Goal: Task Accomplishment & Management: Manage account settings

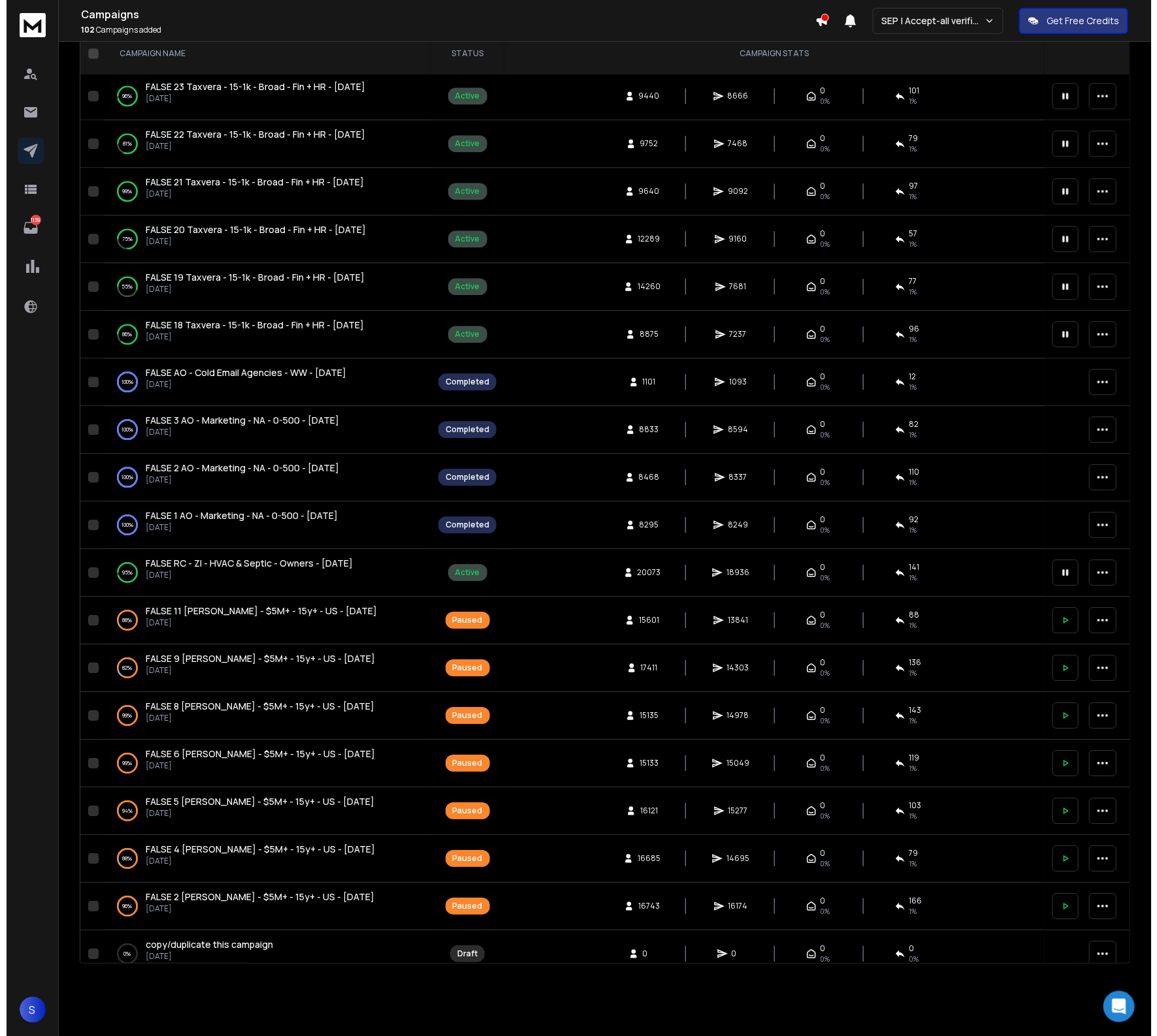
scroll to position [3996, 0]
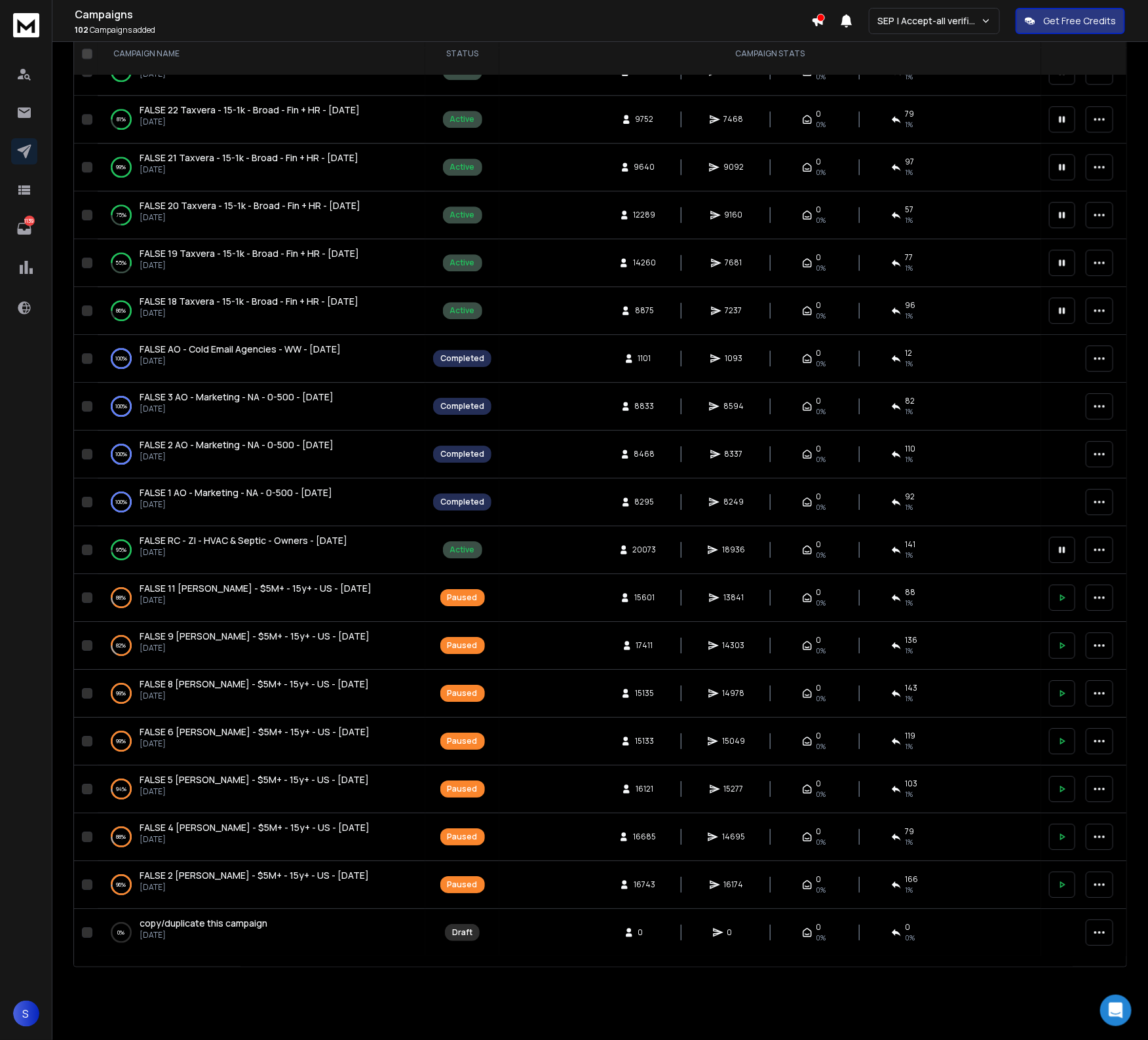
click at [1097, 931] on button "button" at bounding box center [1099, 932] width 27 height 26
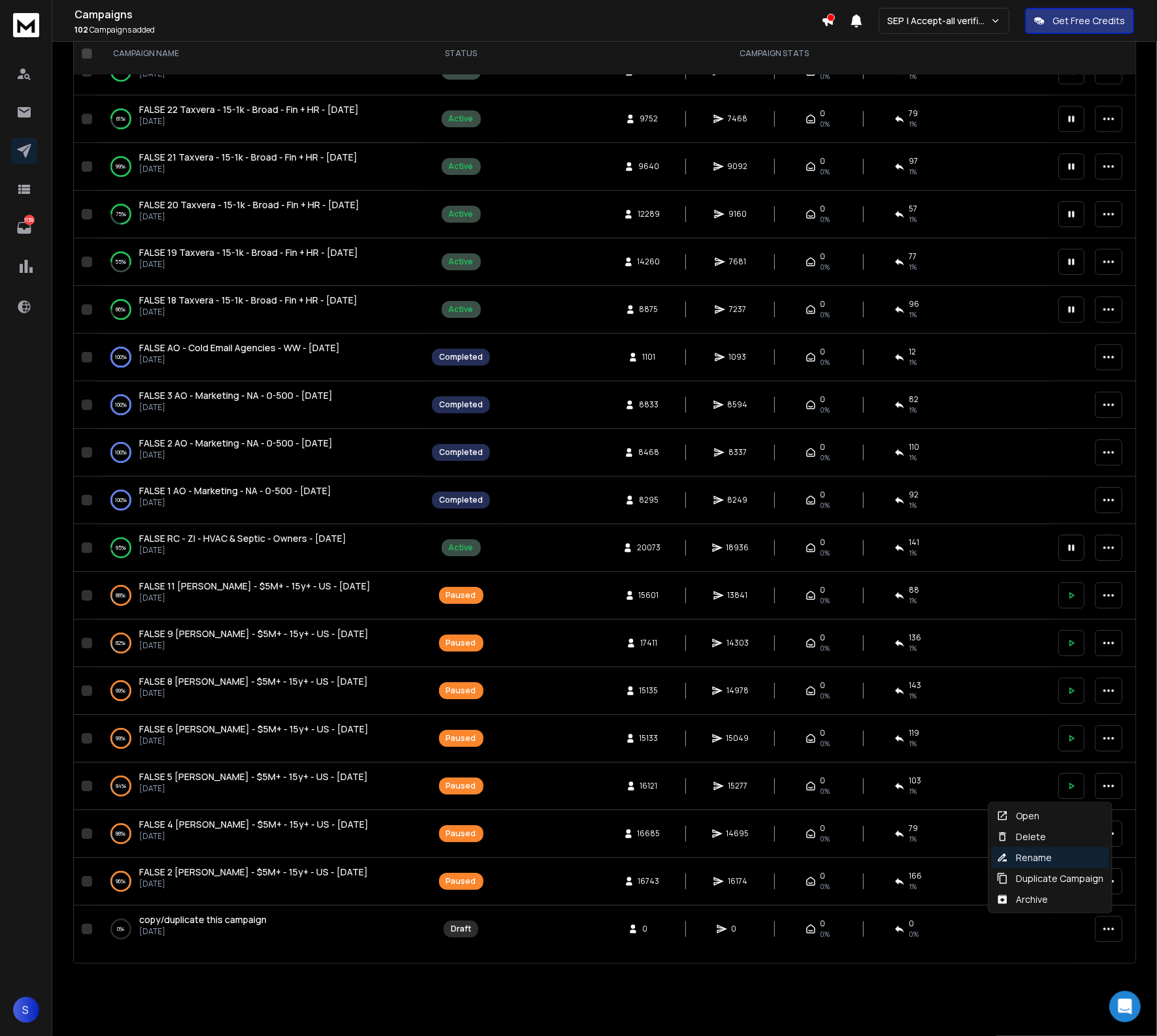
click at [1042, 862] on div "Rename" at bounding box center [1024, 858] width 55 height 13
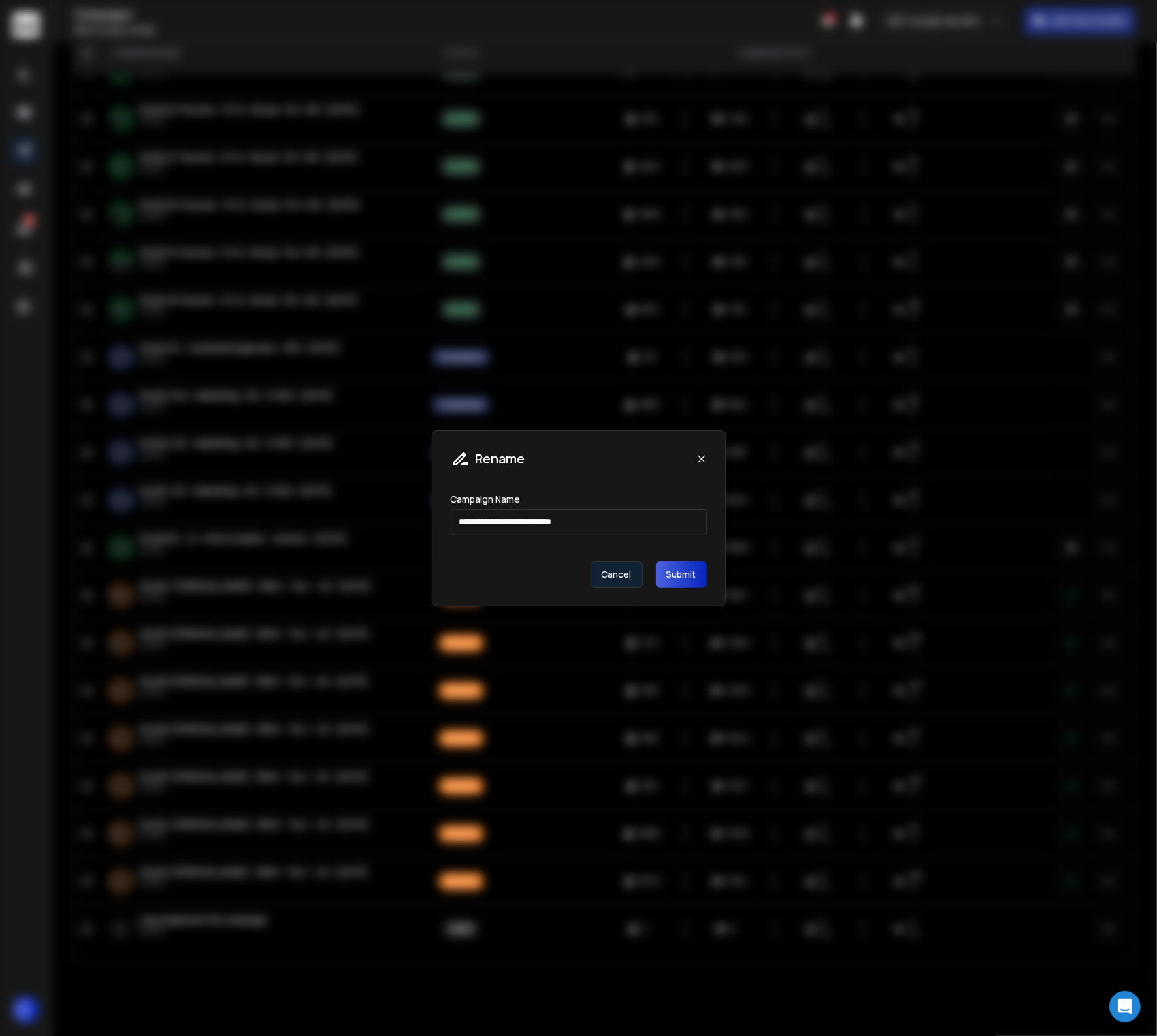
click at [621, 568] on p "Cancel" at bounding box center [616, 574] width 52 height 26
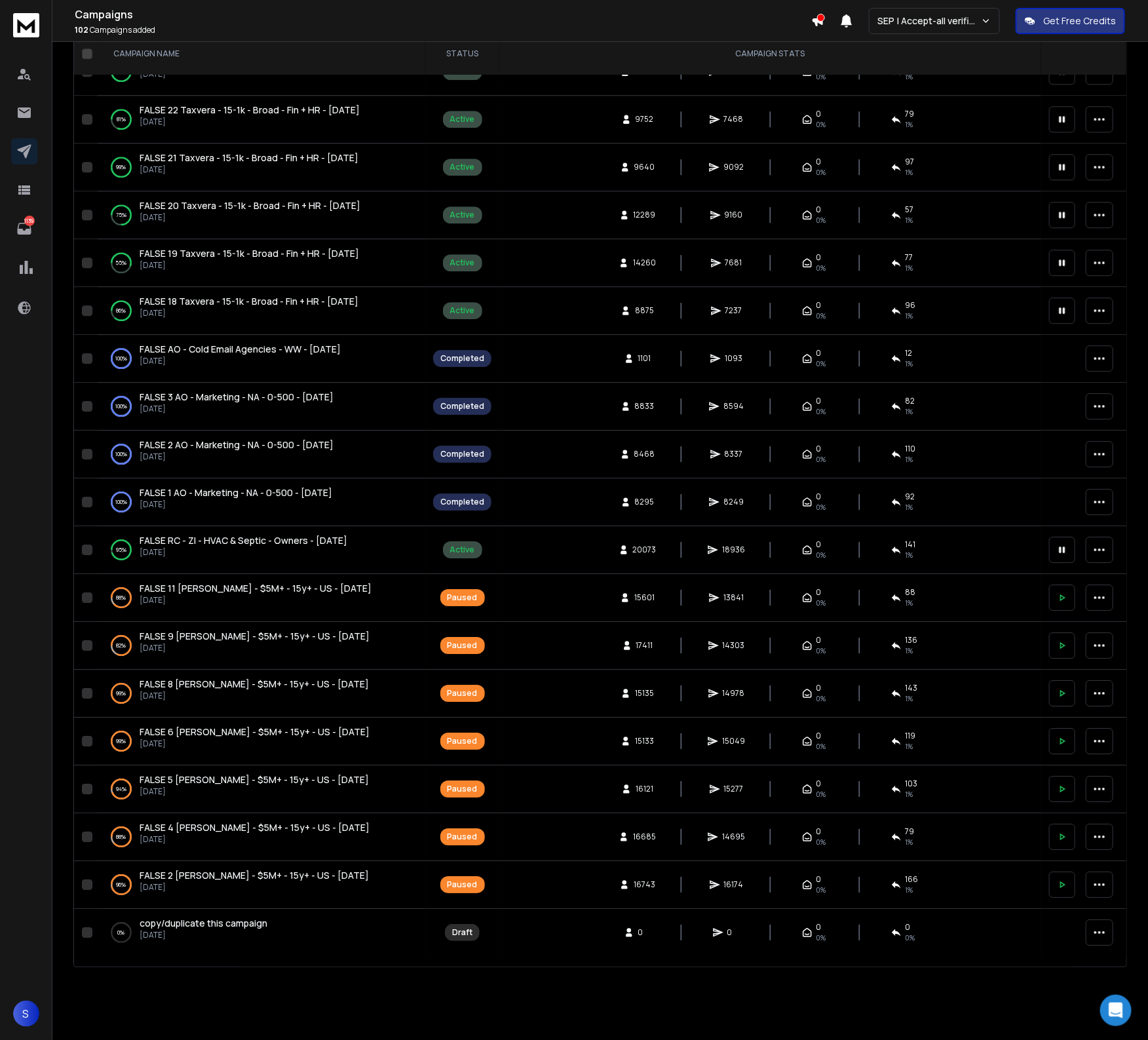
click at [1093, 930] on icon "button" at bounding box center [1100, 933] width 13 height 13
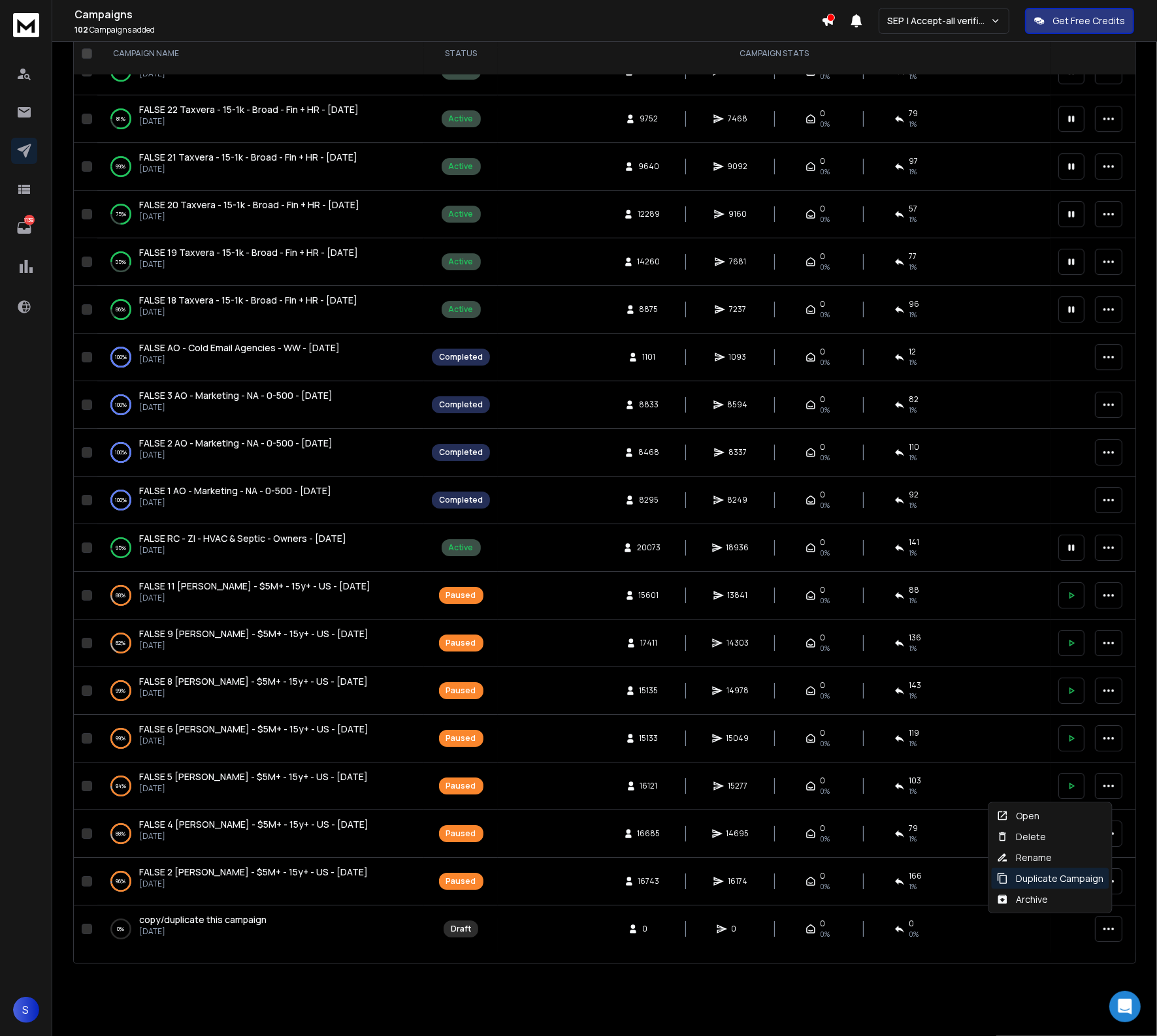
click at [1021, 875] on div "Duplicate Campaign" at bounding box center [1050, 879] width 107 height 13
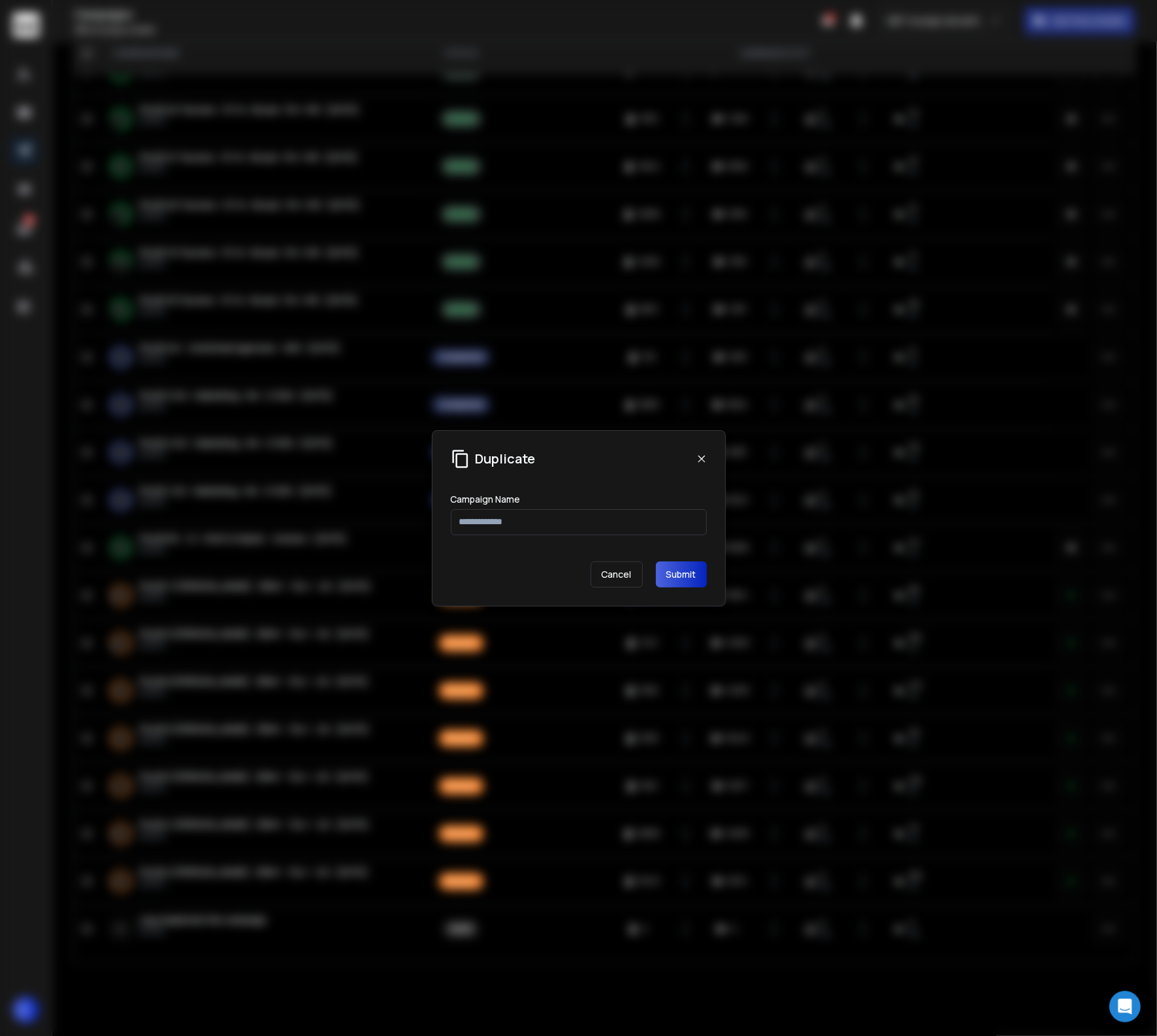
click at [615, 516] on input "text" at bounding box center [579, 522] width 256 height 26
paste input "**********"
type input "**********"
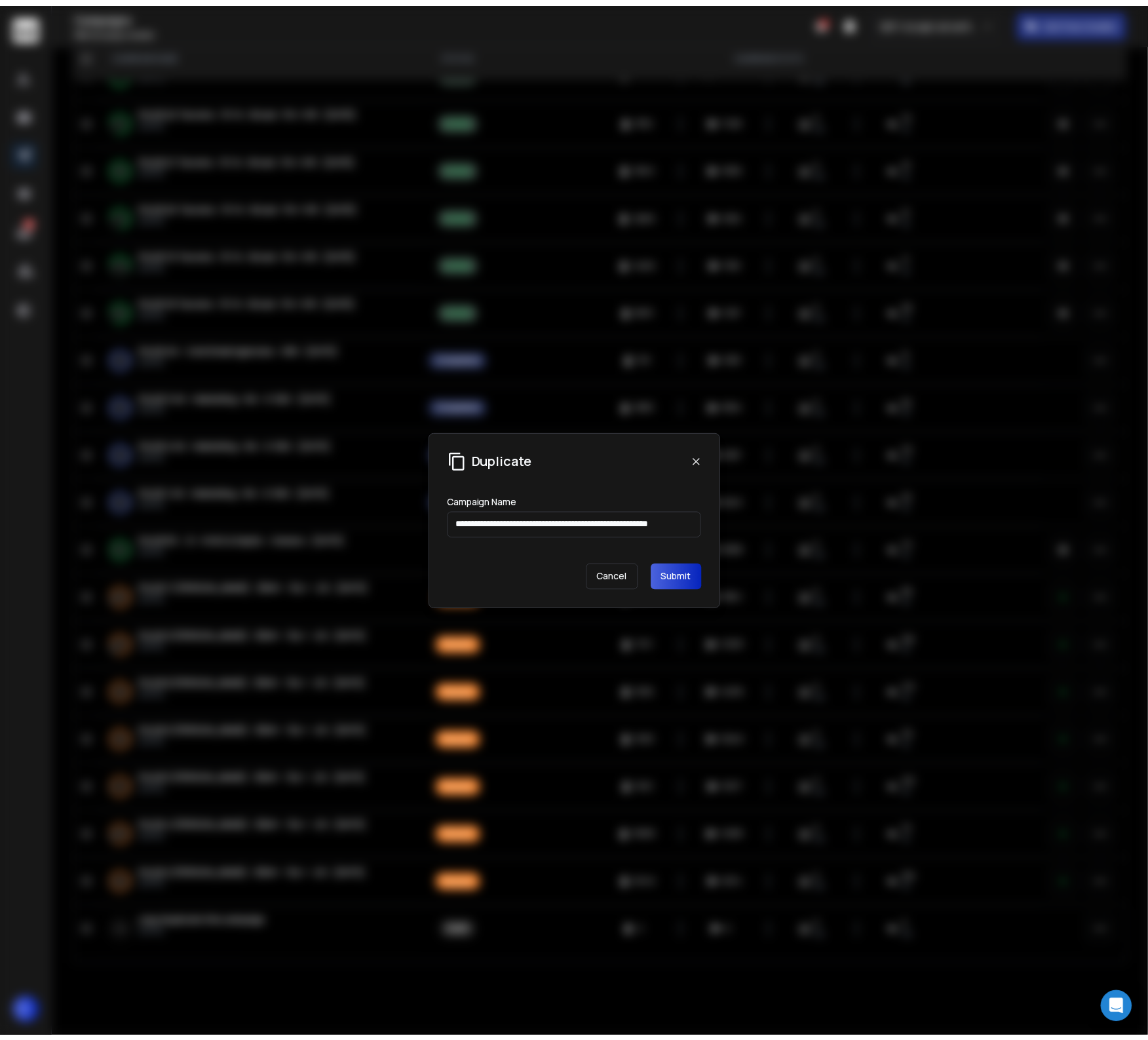
scroll to position [0, 0]
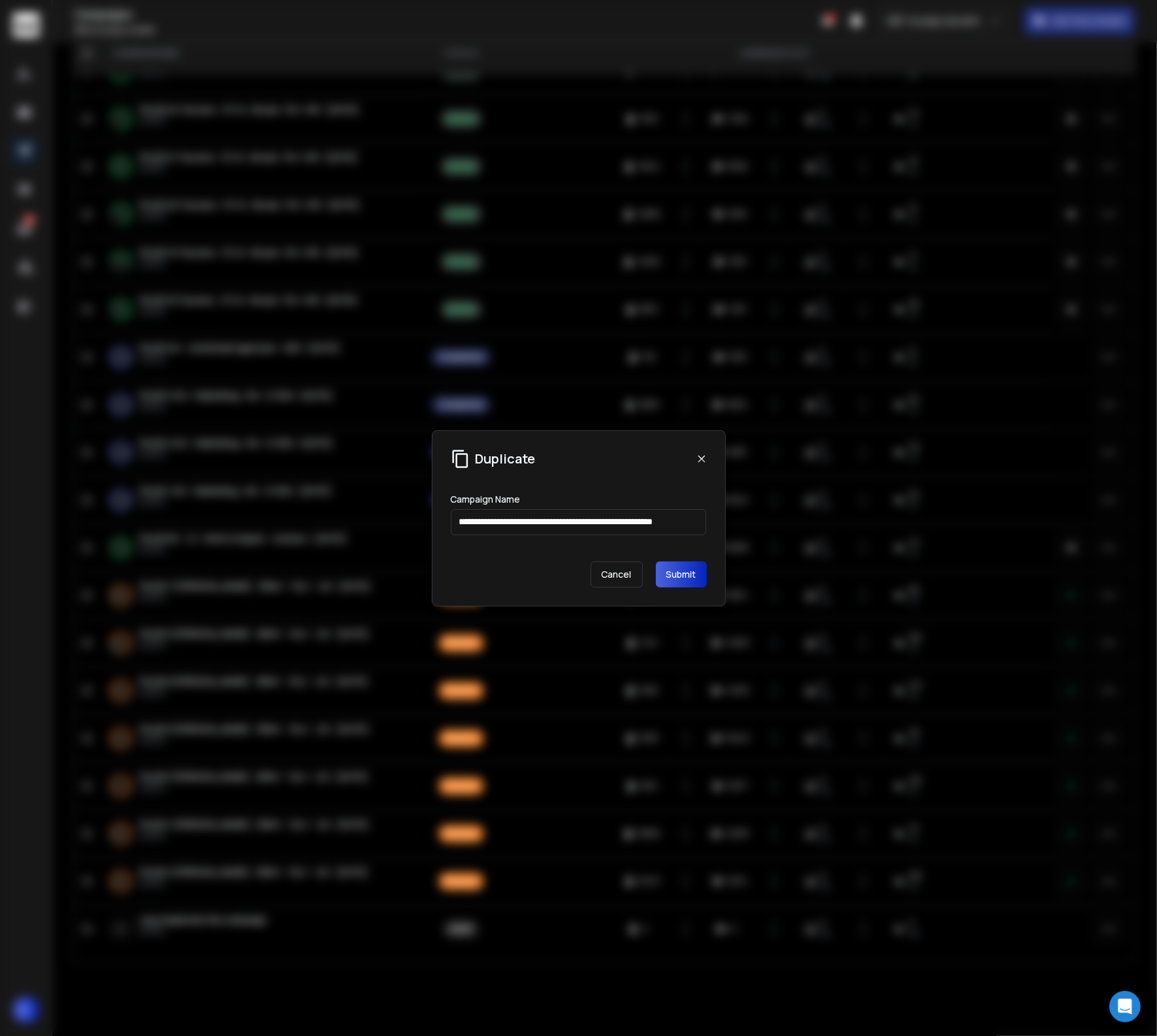
click at [660, 566] on button "Submit" at bounding box center [681, 574] width 51 height 26
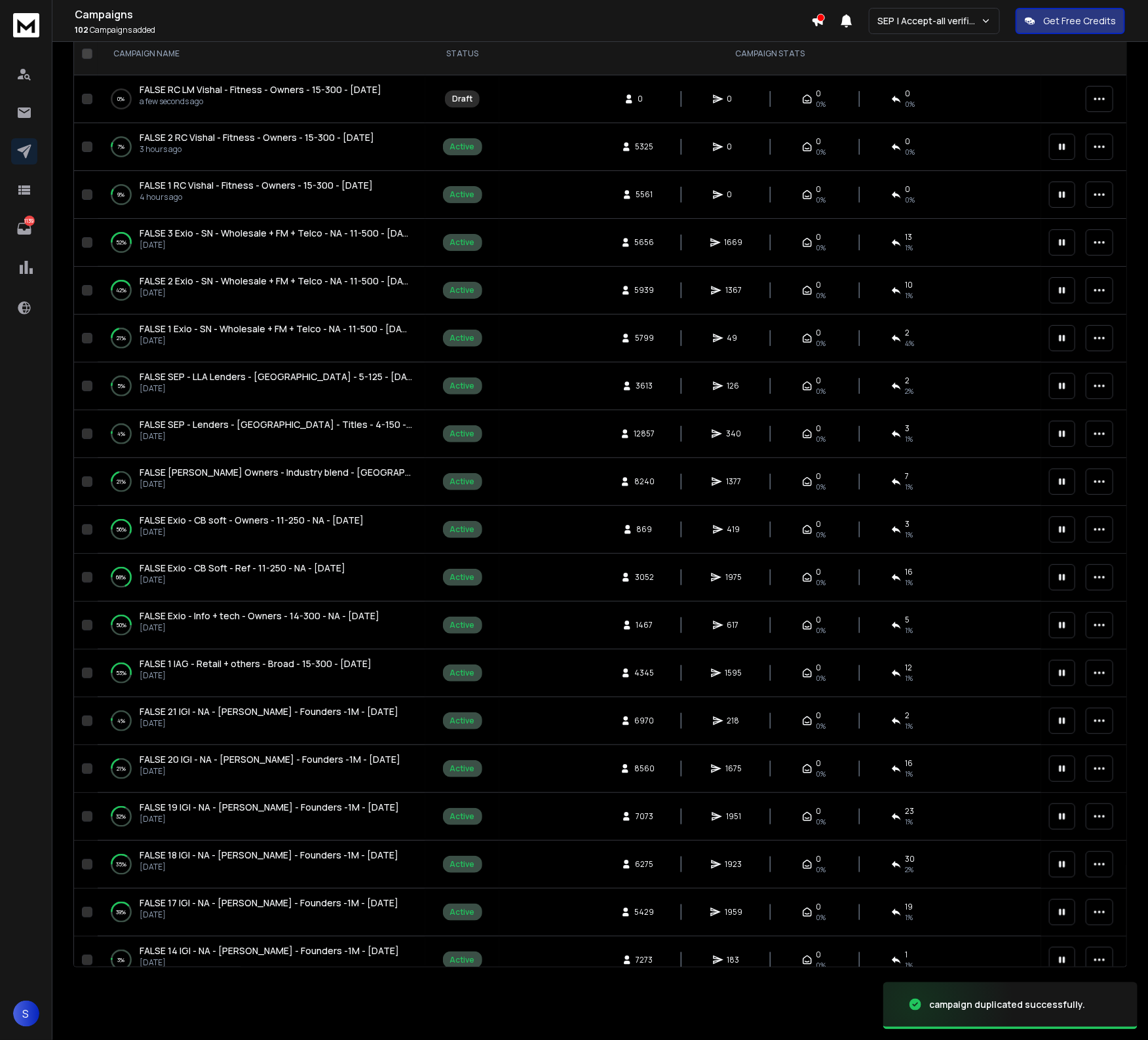
click at [357, 98] on p "a few seconds ago" at bounding box center [261, 102] width 242 height 11
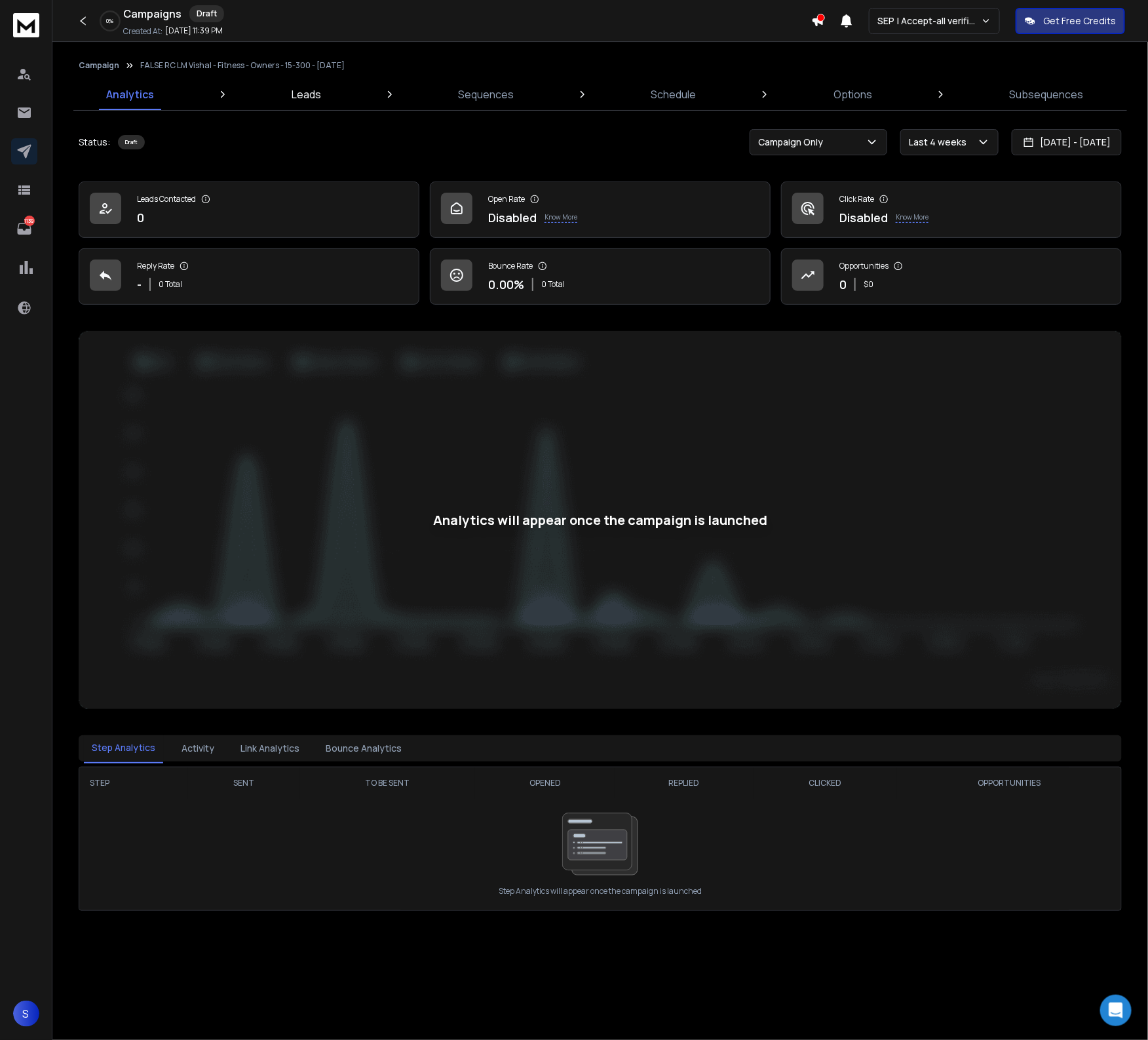
click at [310, 95] on p "Leads" at bounding box center [306, 94] width 29 height 16
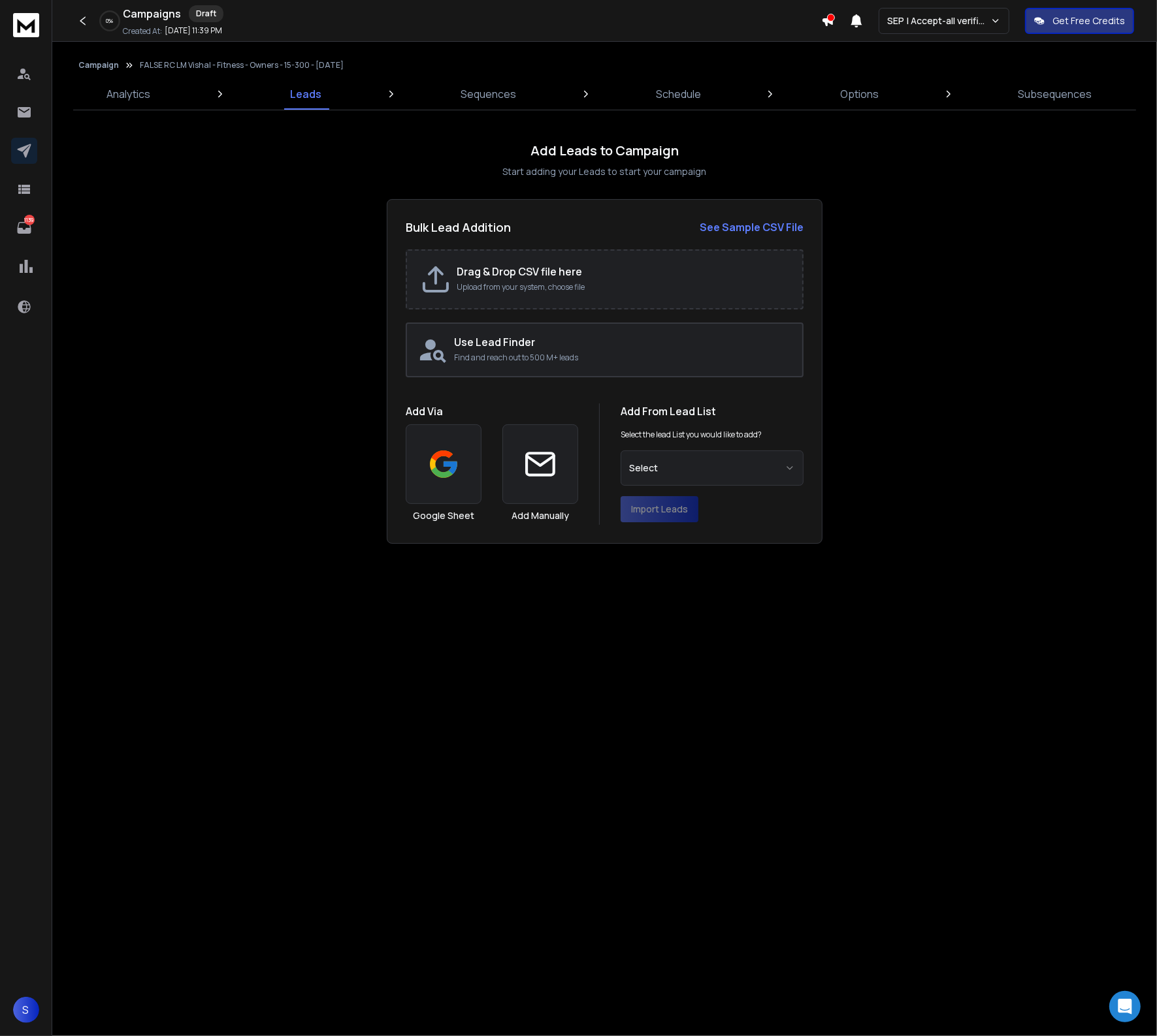
click at [457, 276] on h2 "Drag & Drop CSV file here" at bounding box center [622, 272] width 332 height 16
type input "**********"
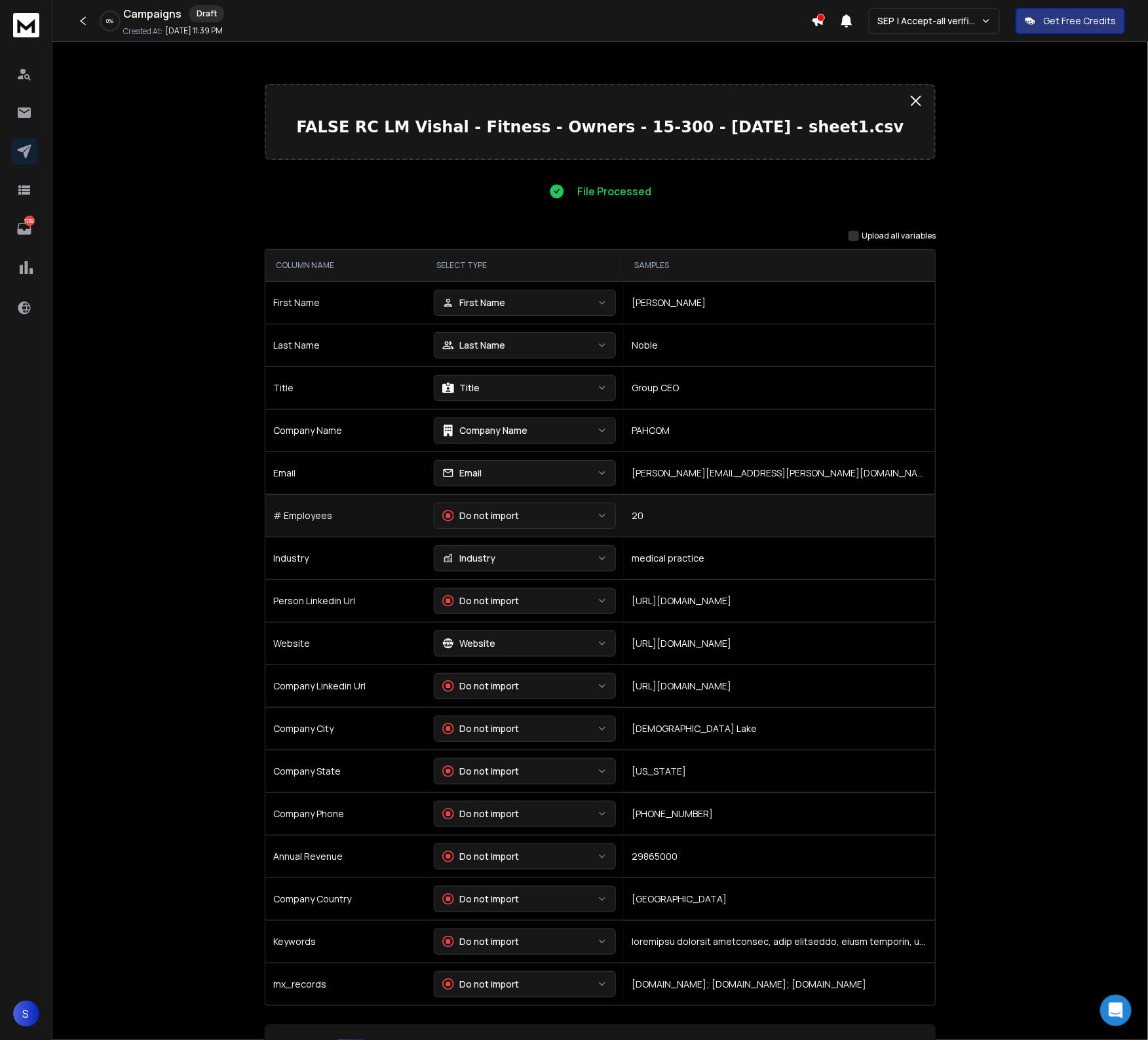
click at [601, 511] on icon "button" at bounding box center [602, 516] width 11 height 11
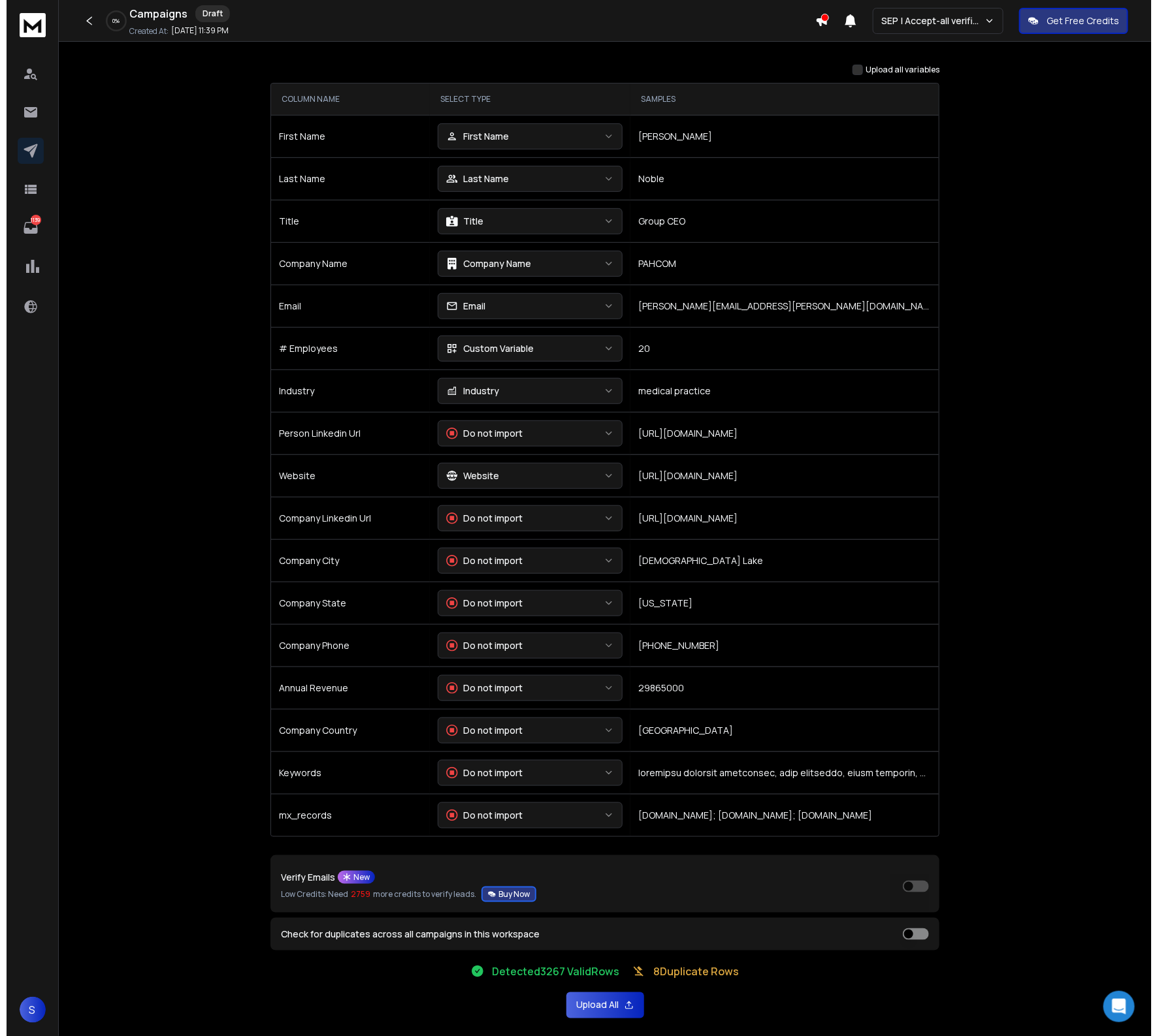
scroll to position [170, 0]
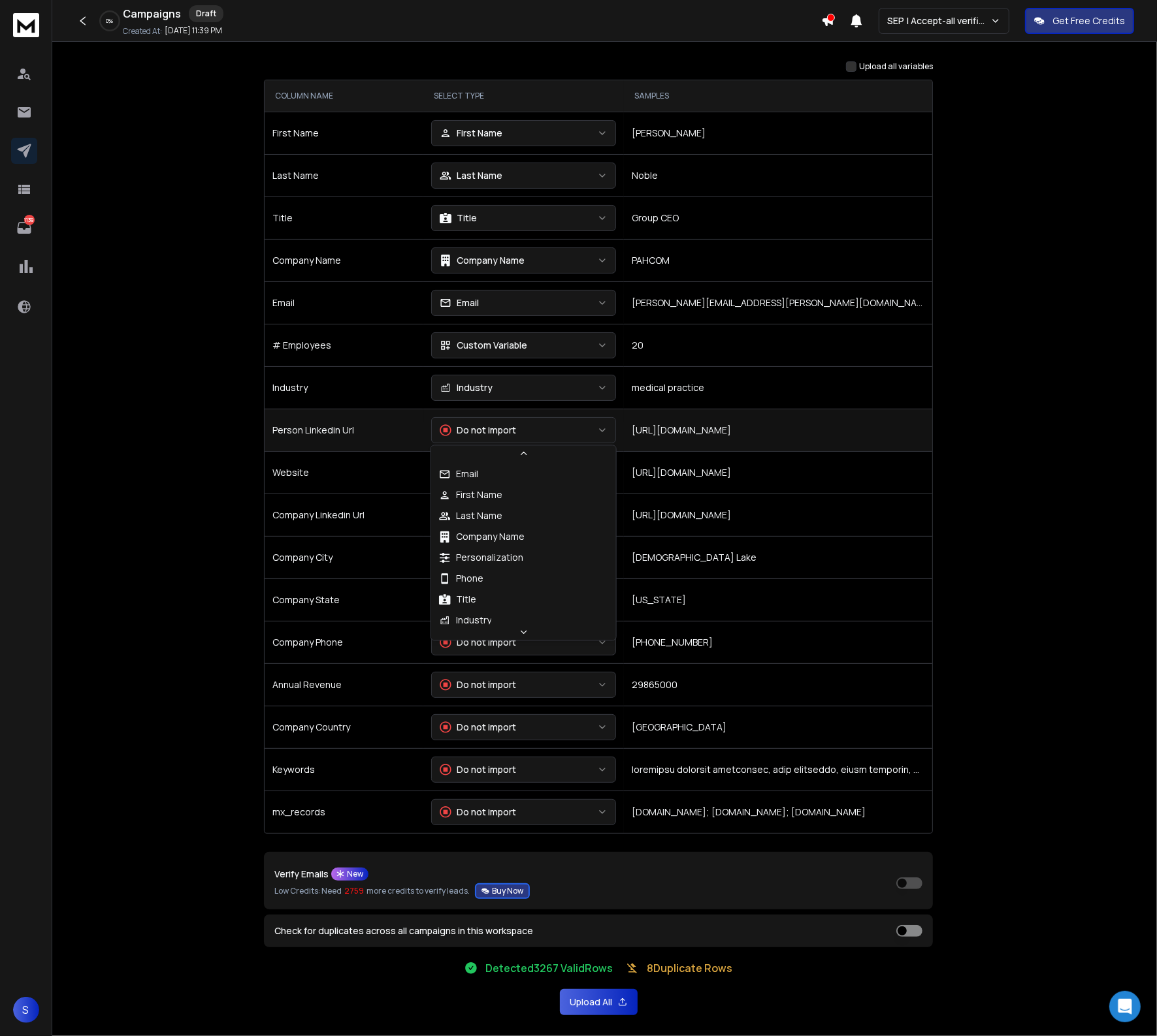
click at [572, 425] on button "Do not import" at bounding box center [523, 430] width 185 height 26
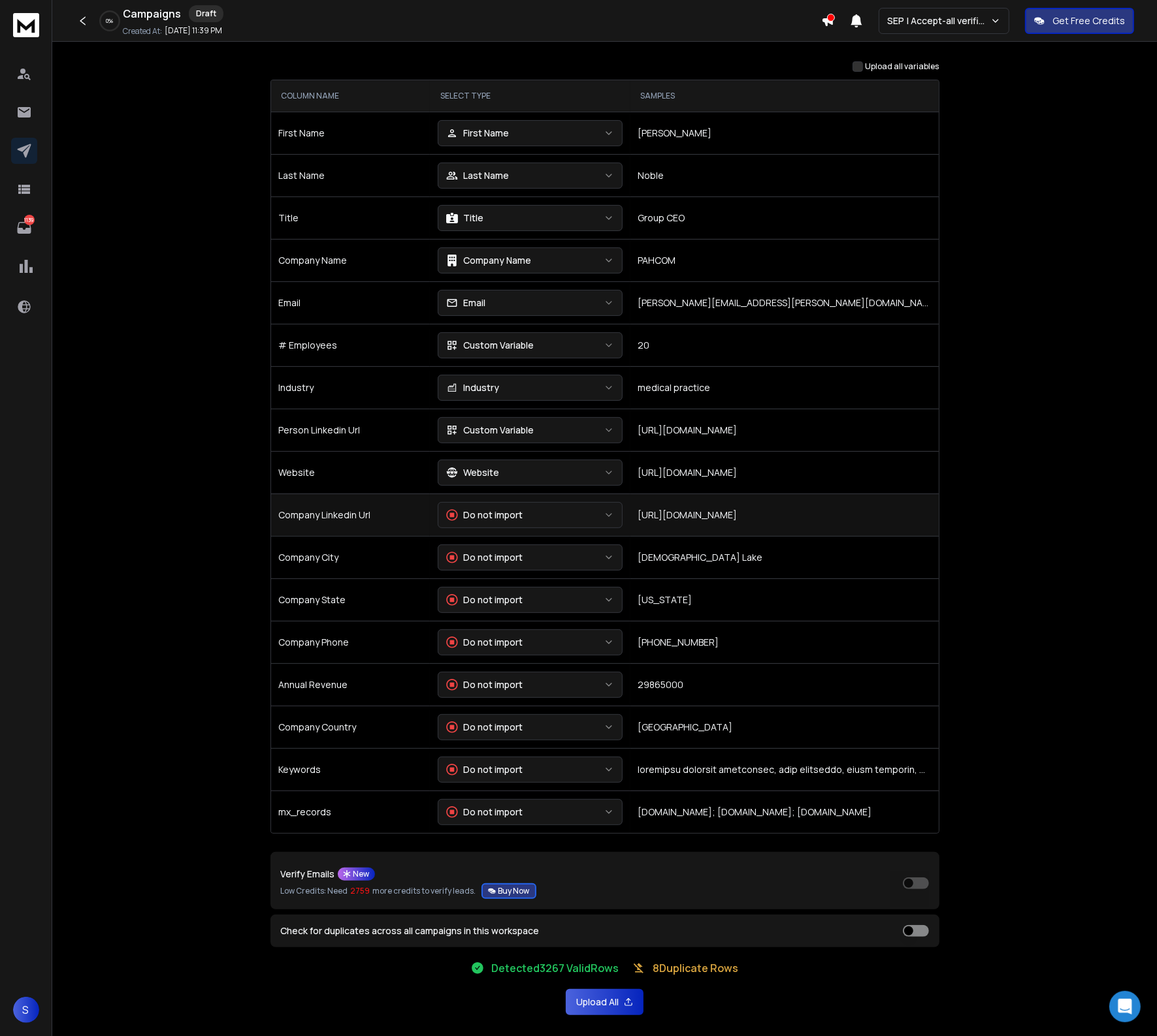
click at [544, 516] on button "Do not import" at bounding box center [530, 515] width 185 height 26
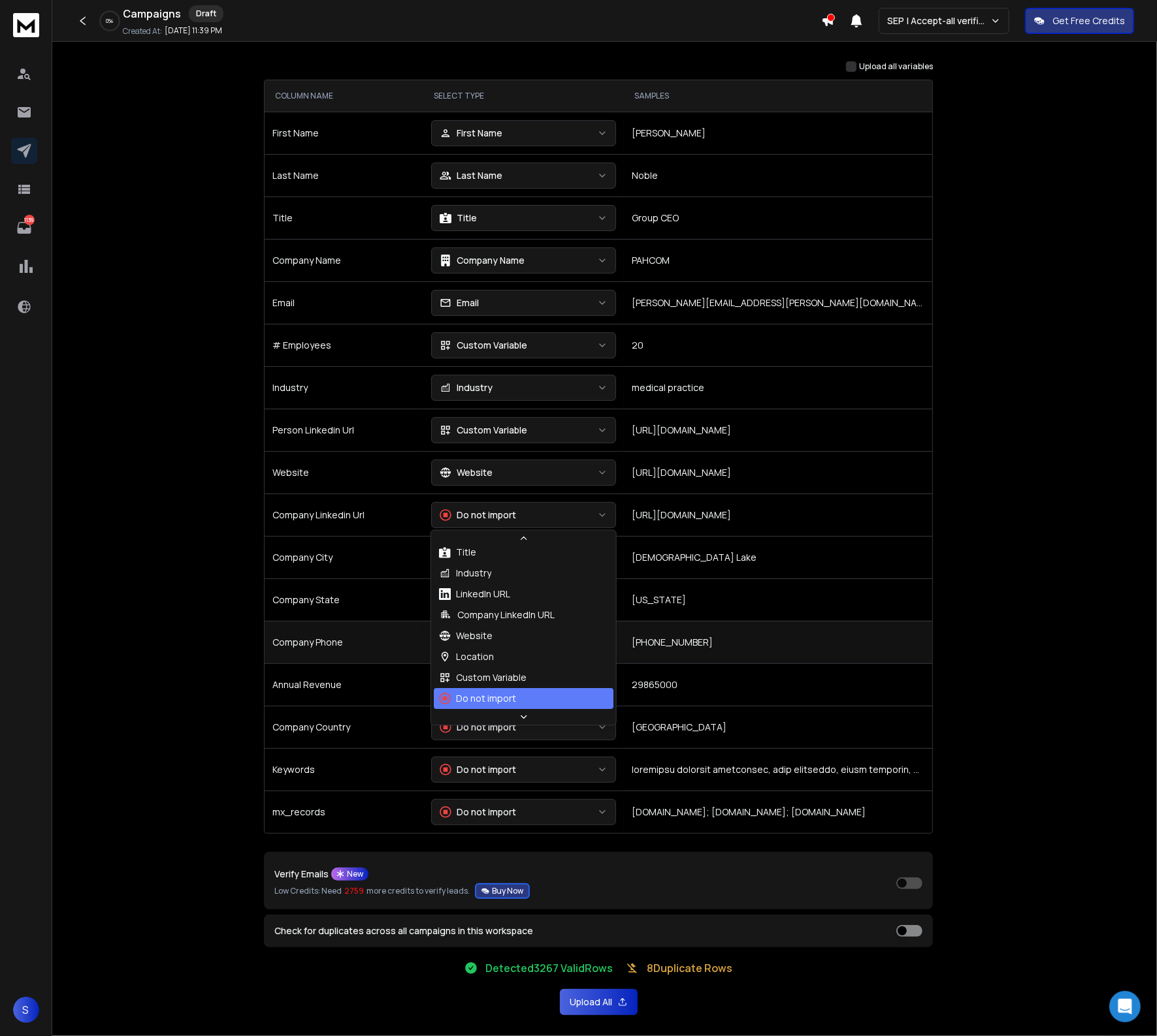
drag, startPoint x: 504, startPoint y: 674, endPoint x: 510, endPoint y: 621, distance: 53.3
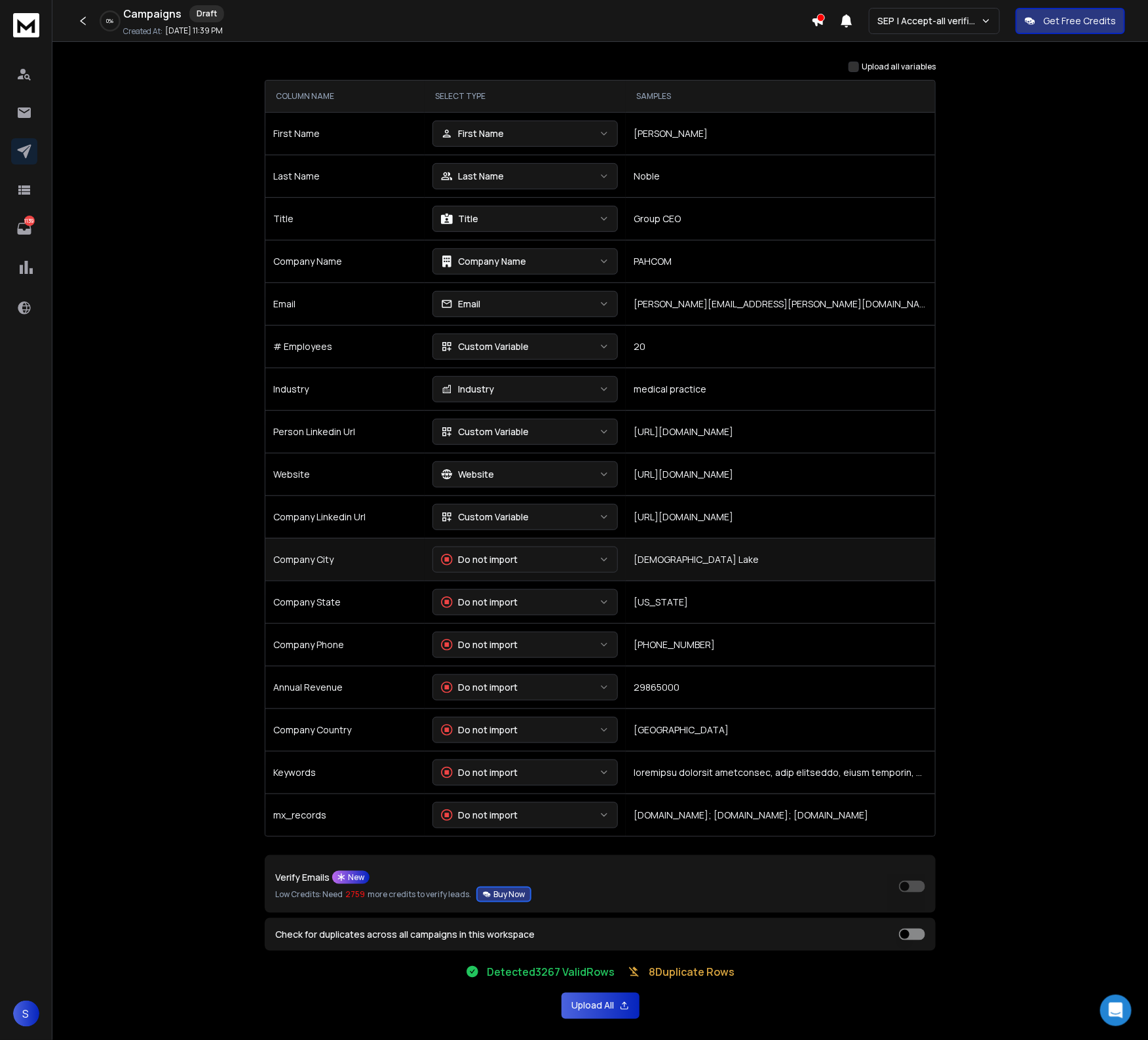
click at [524, 565] on button "Do not import" at bounding box center [525, 559] width 185 height 26
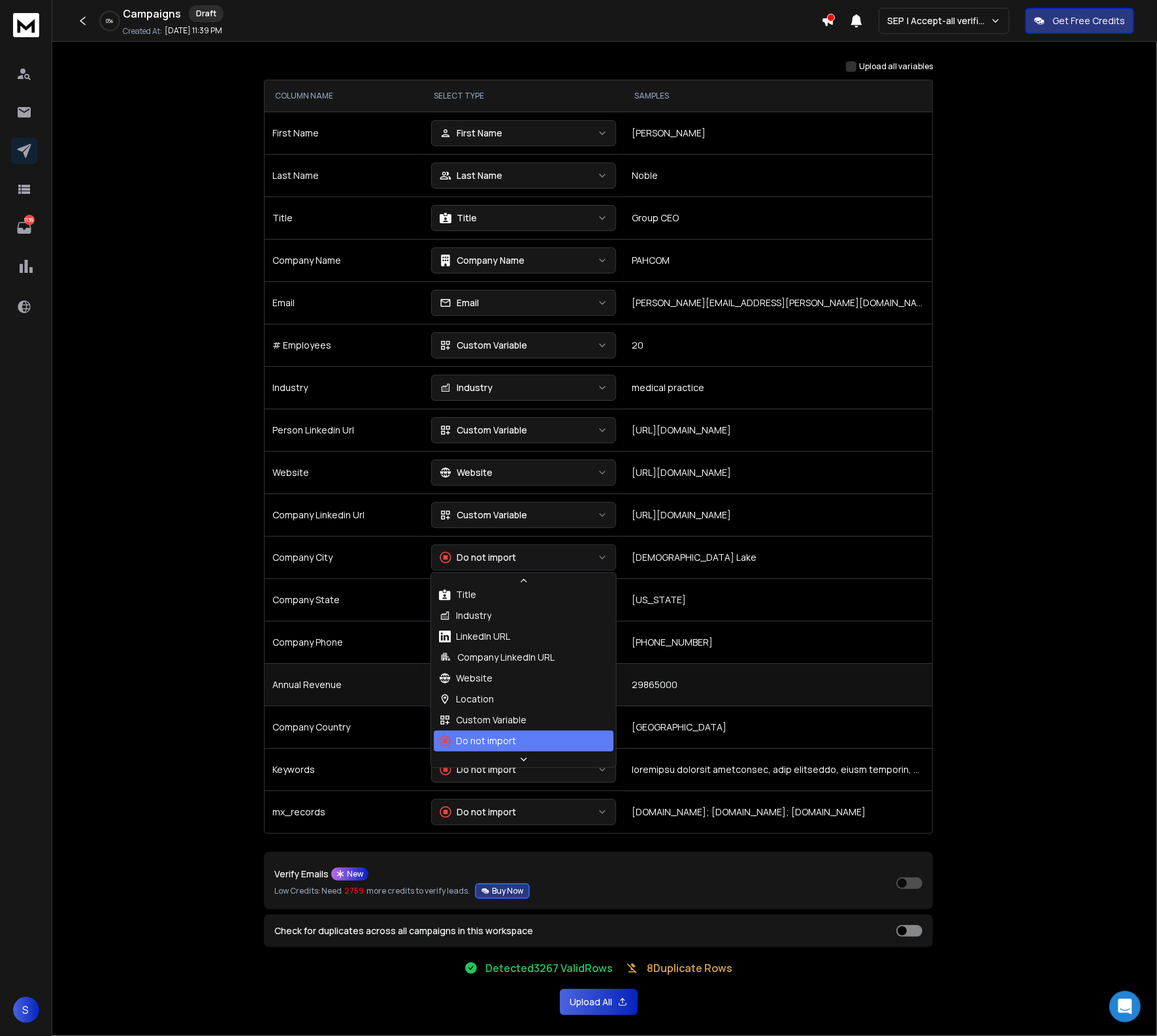
drag, startPoint x: 508, startPoint y: 716, endPoint x: 508, endPoint y: 687, distance: 29.0
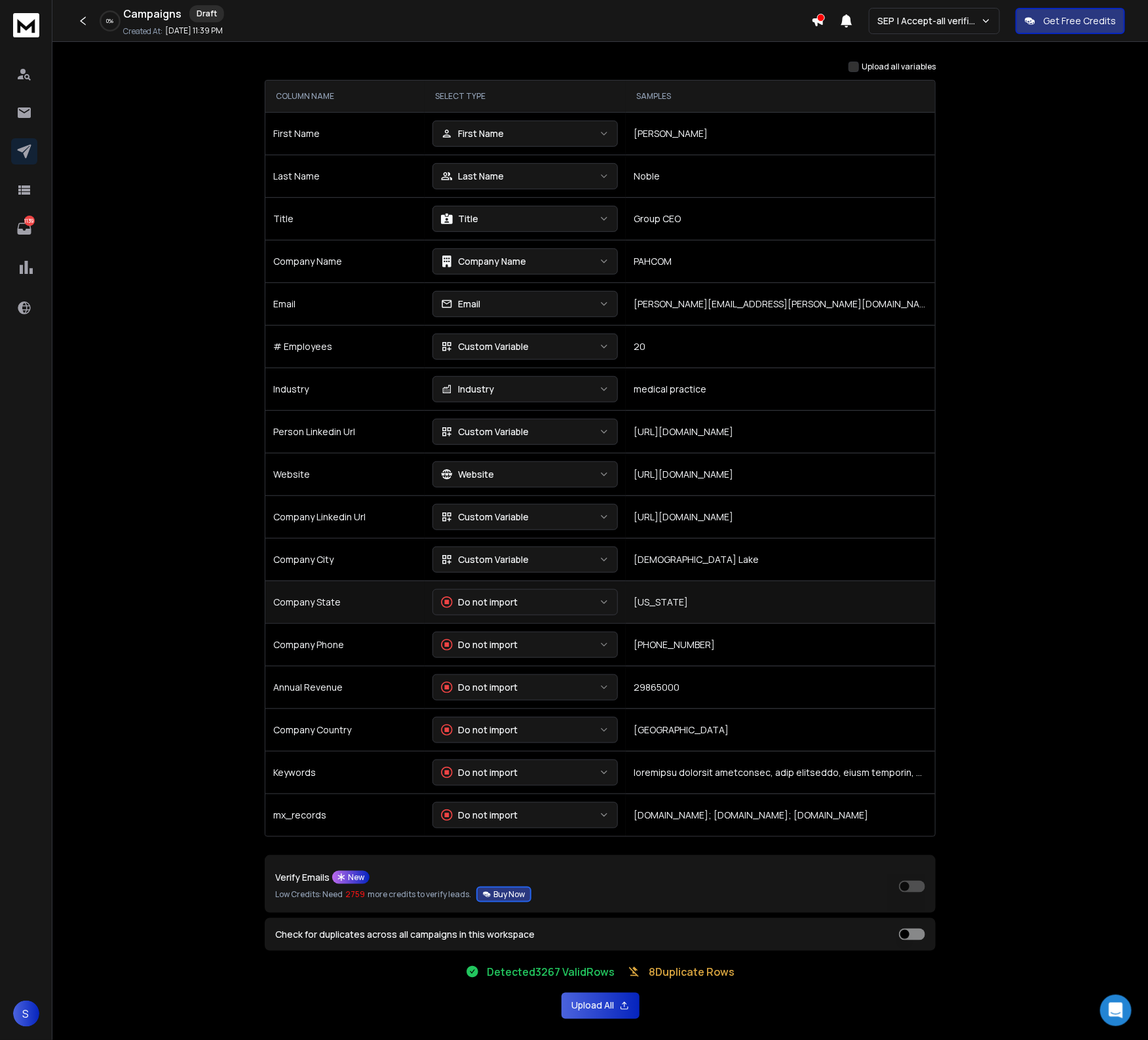
click at [510, 603] on div "Do not import" at bounding box center [479, 602] width 77 height 13
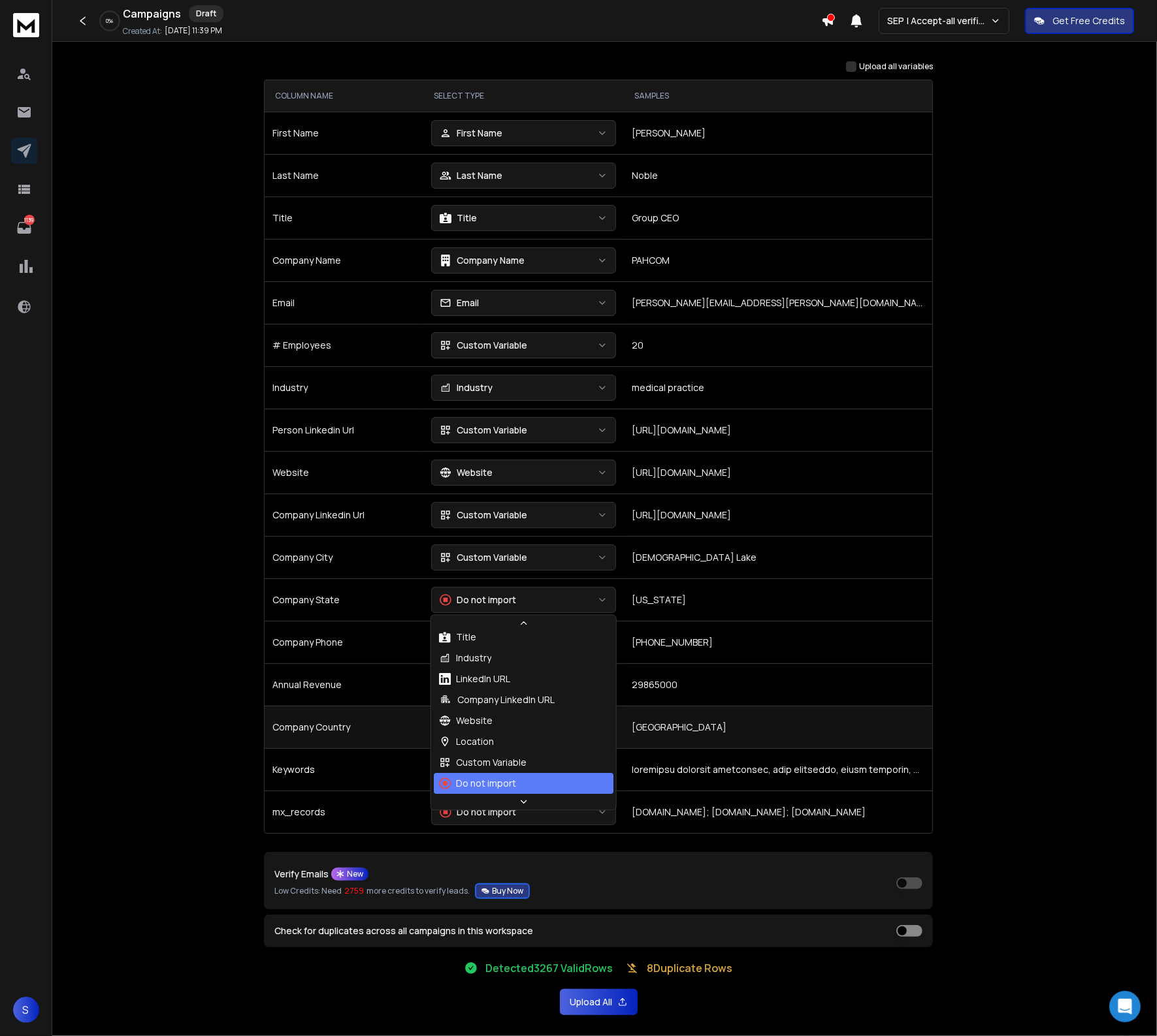
drag, startPoint x: 500, startPoint y: 758, endPoint x: 500, endPoint y: 715, distance: 43.0
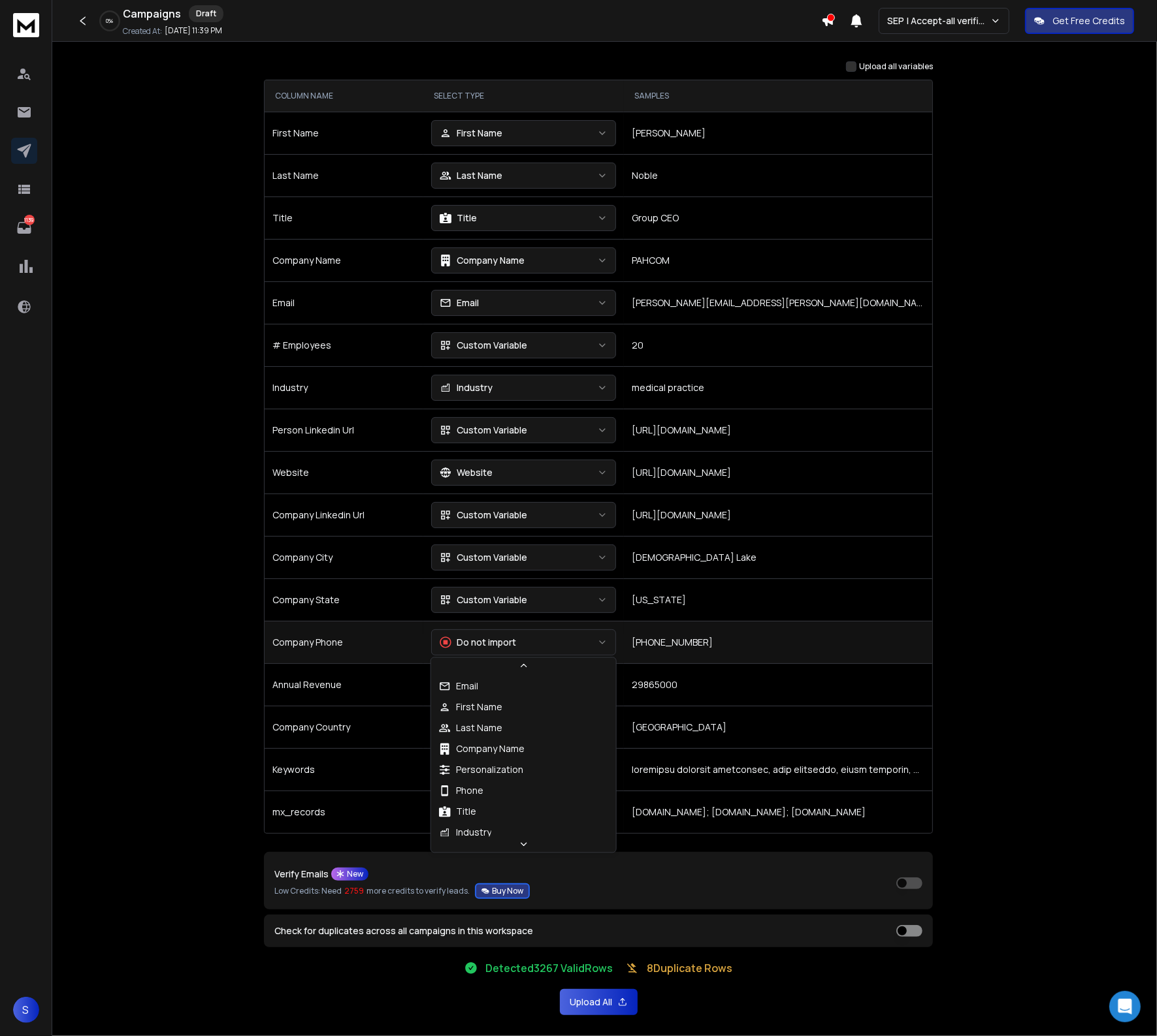
click at [504, 648] on button "Do not import" at bounding box center [523, 642] width 185 height 26
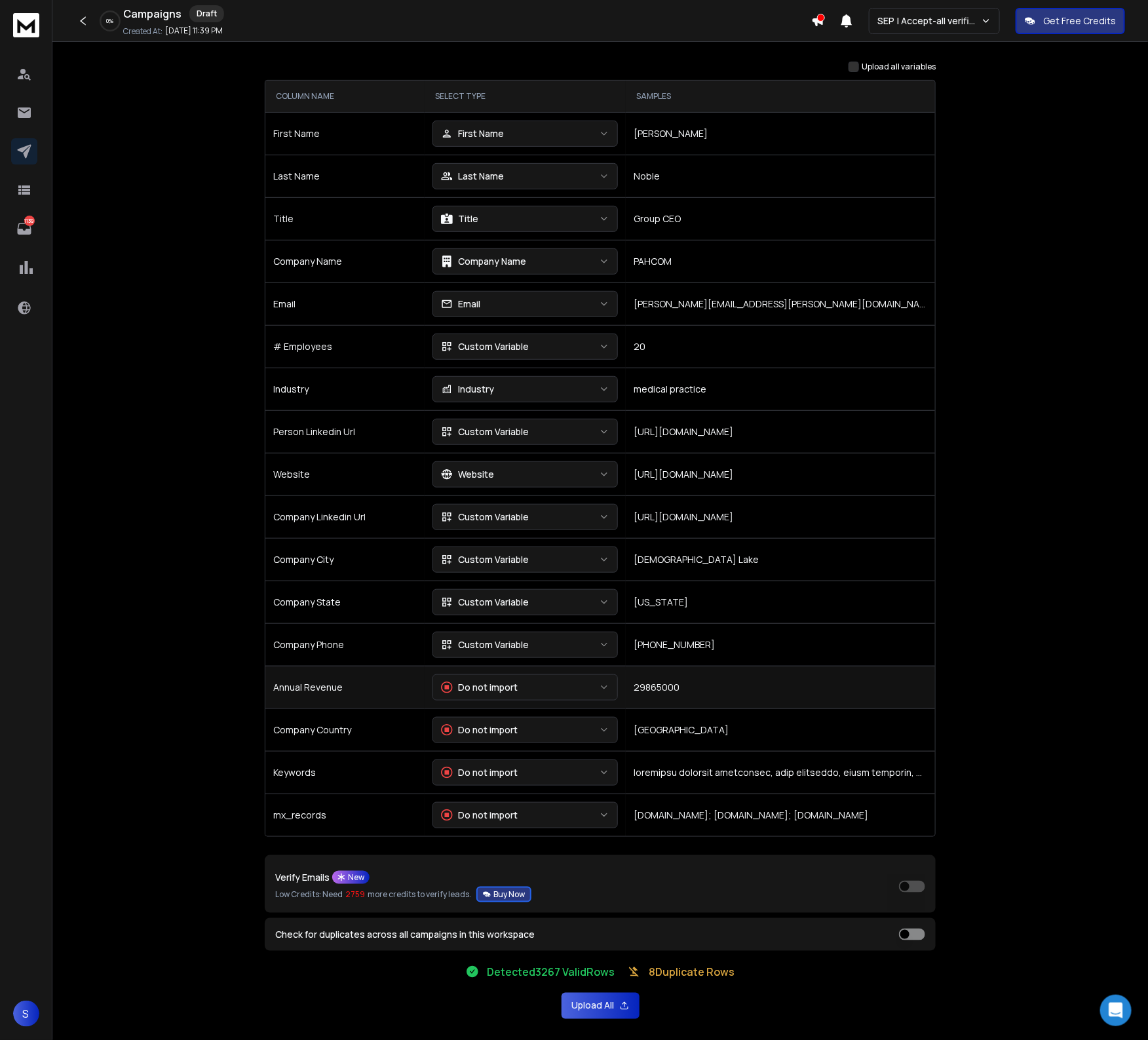
click at [498, 692] on div "Do not import" at bounding box center [479, 688] width 77 height 13
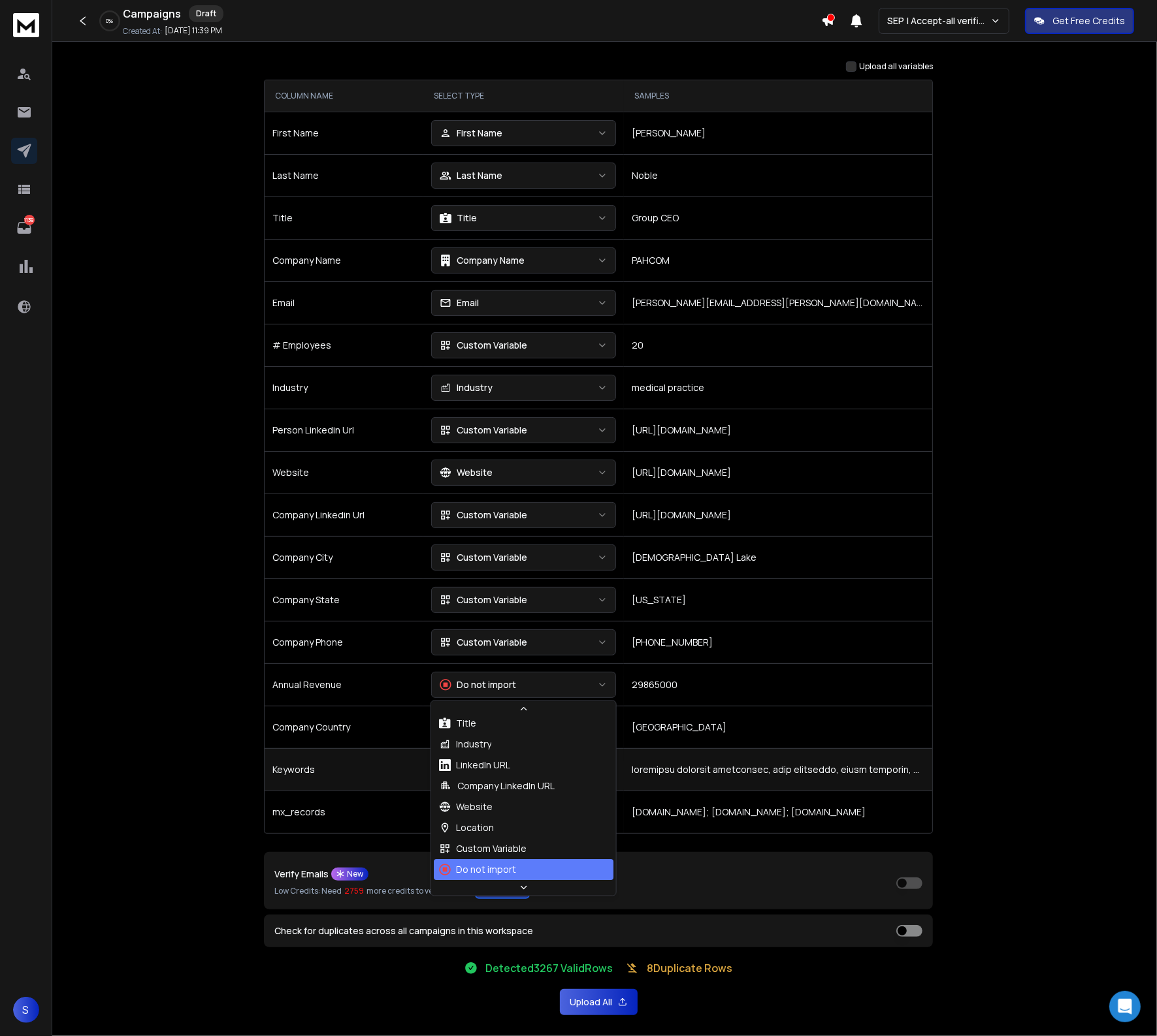
drag, startPoint x: 487, startPoint y: 842, endPoint x: 494, endPoint y: 751, distance: 91.3
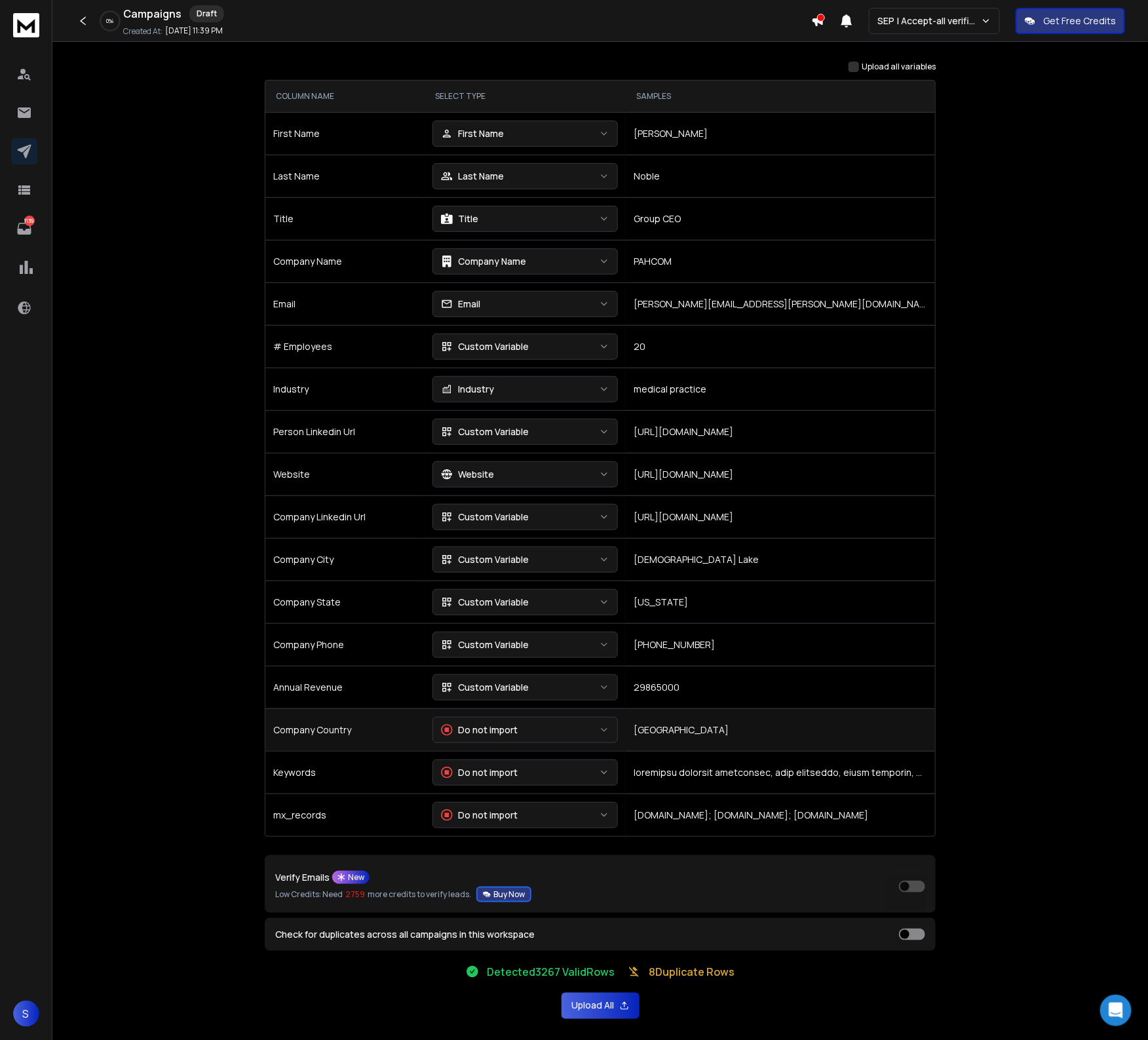
click at [494, 736] on button "Do not import" at bounding box center [525, 730] width 185 height 26
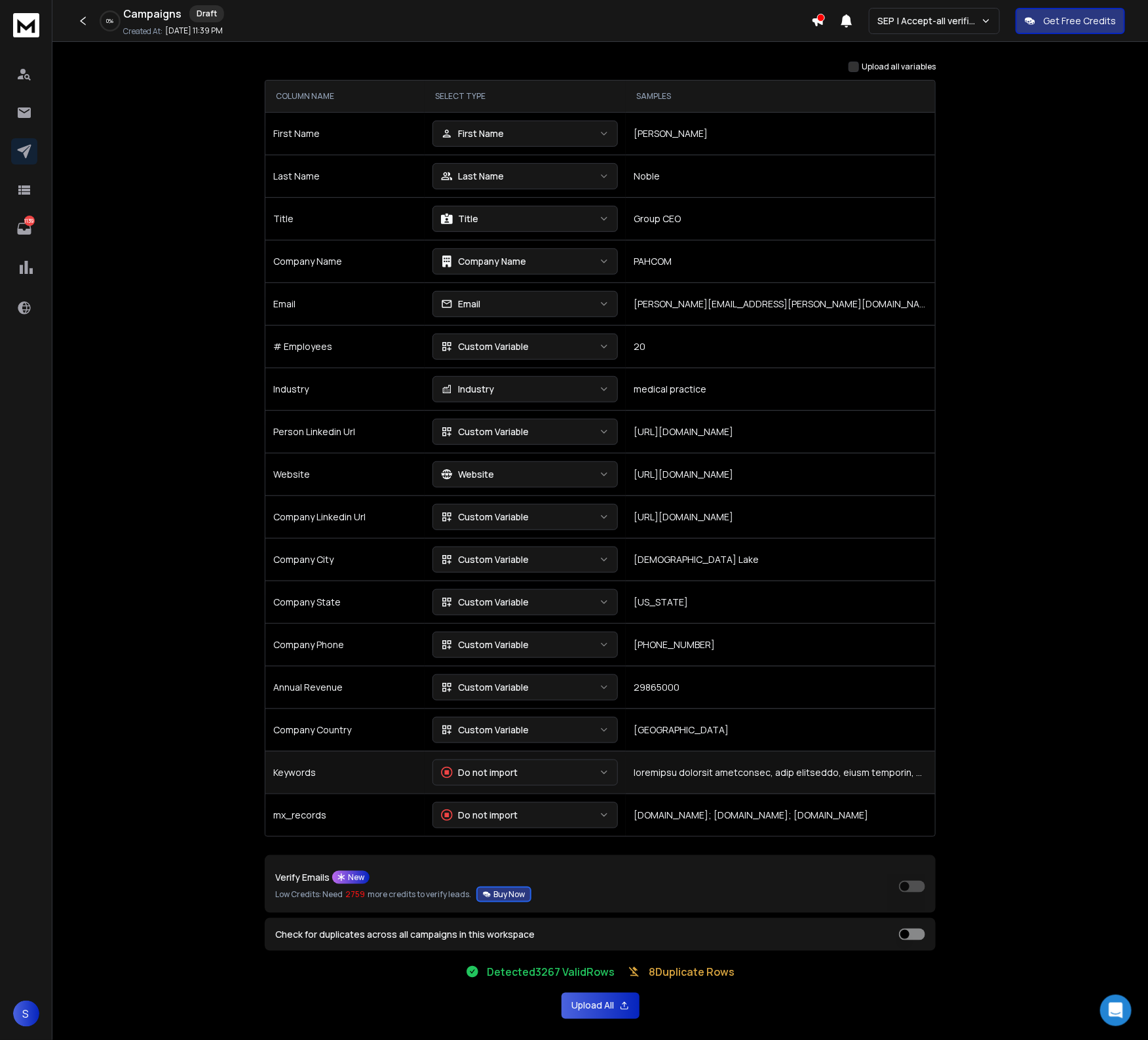
click at [490, 773] on div "Do not import" at bounding box center [479, 773] width 77 height 13
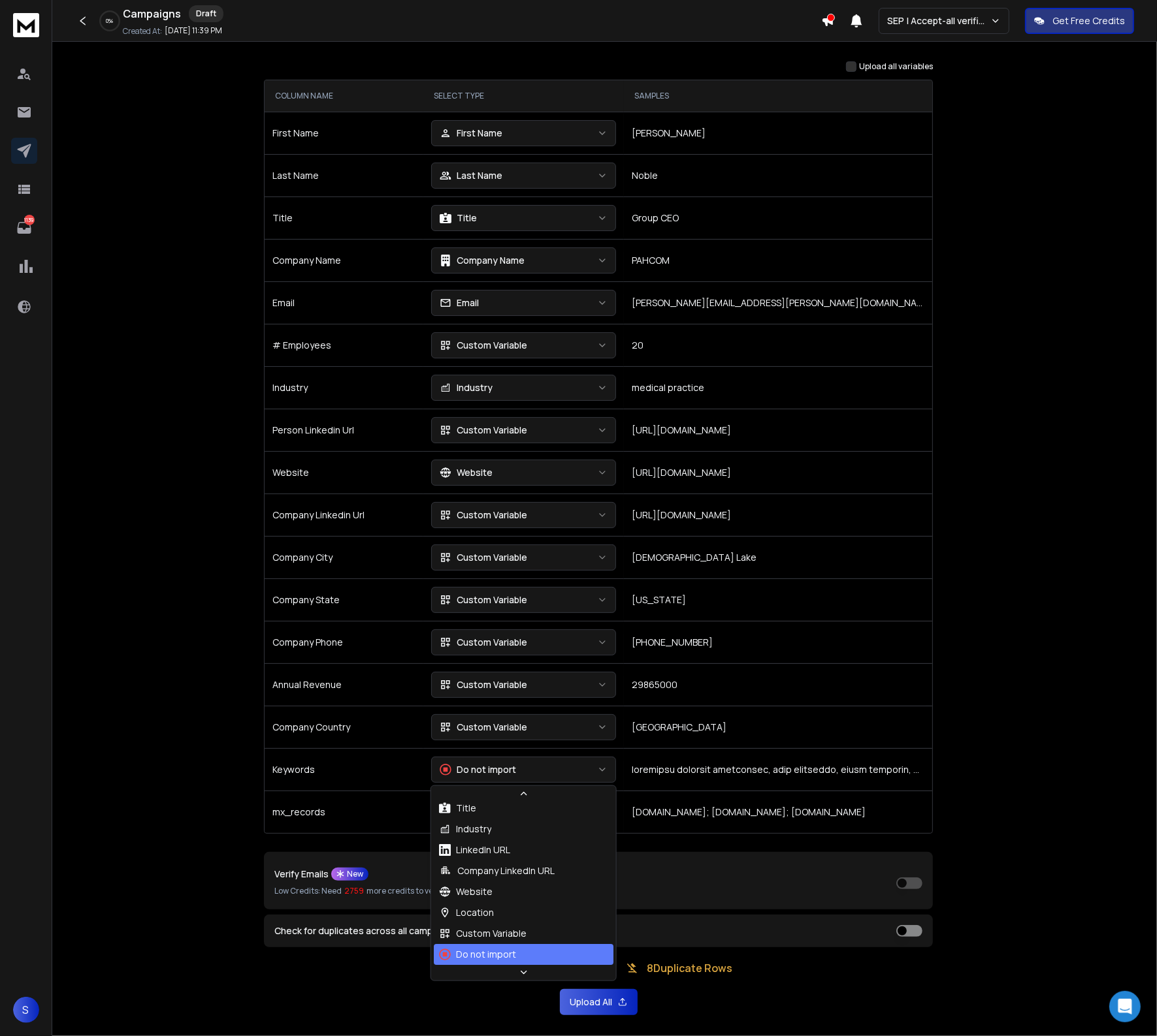
drag, startPoint x: 482, startPoint y: 931, endPoint x: 484, endPoint y: 885, distance: 46.0
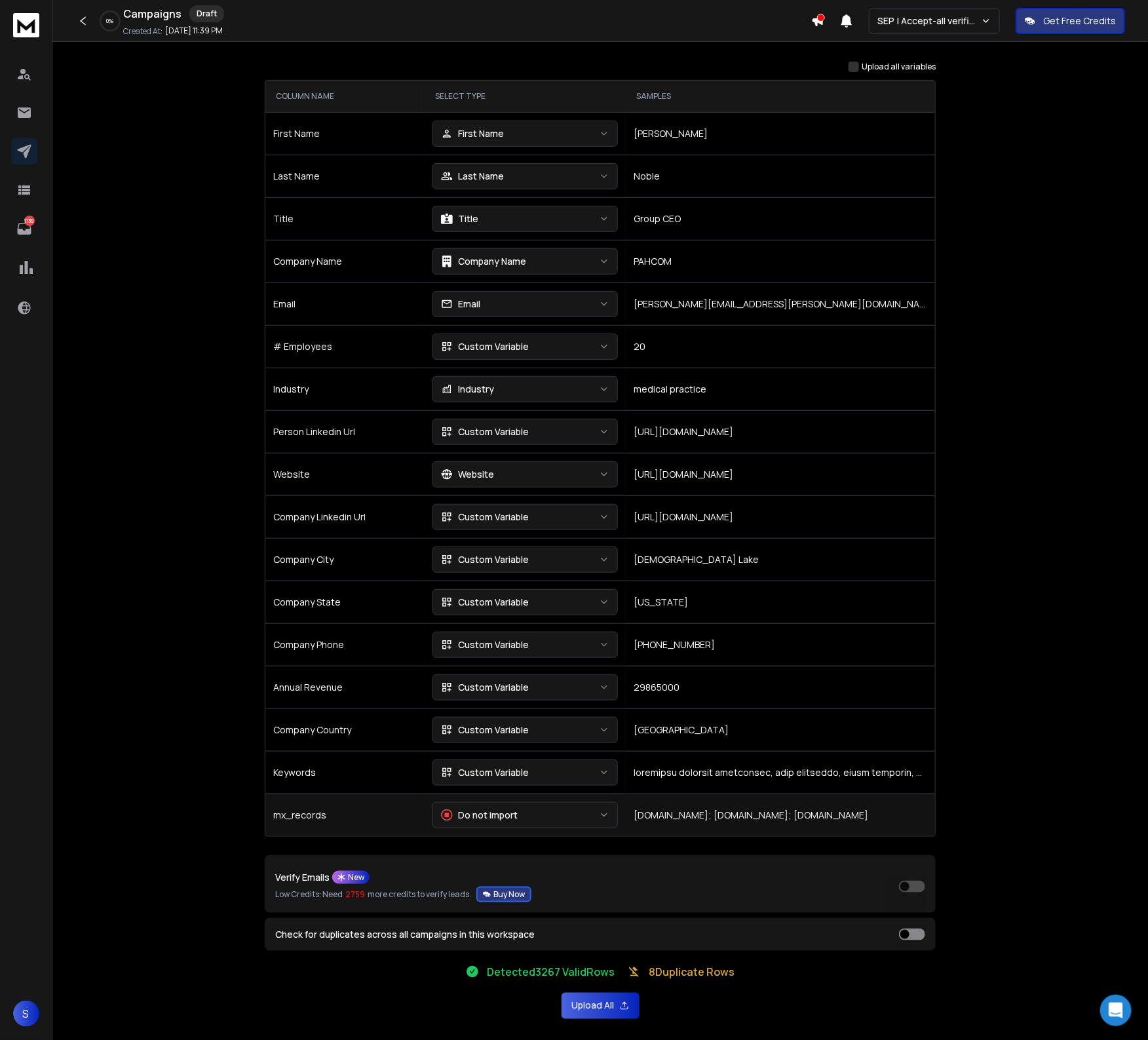
click at [483, 819] on div "Do not import" at bounding box center [479, 815] width 77 height 13
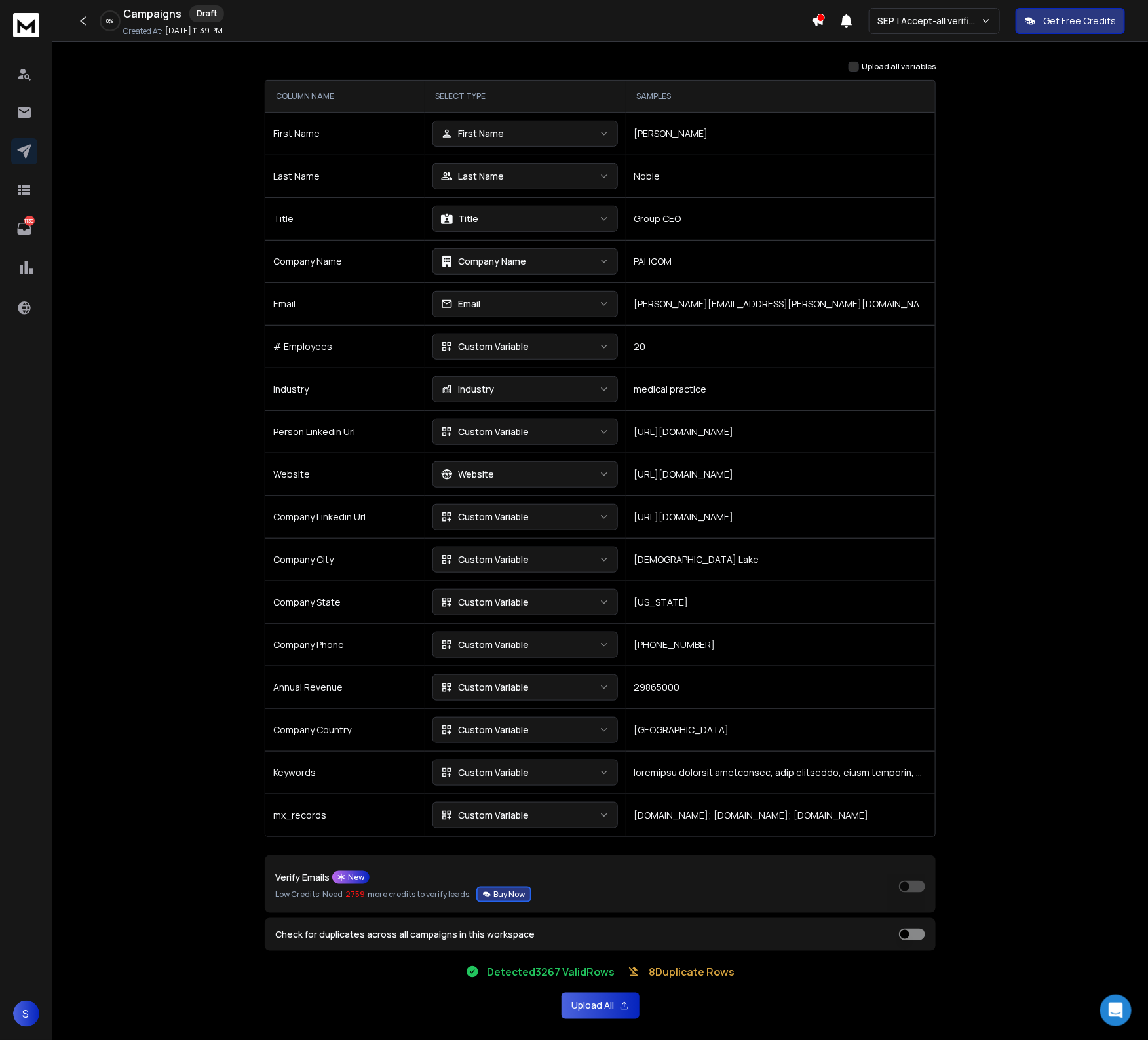
click at [918, 938] on button "Check for duplicates across all campaigns in this workspace" at bounding box center [911, 934] width 26 height 12
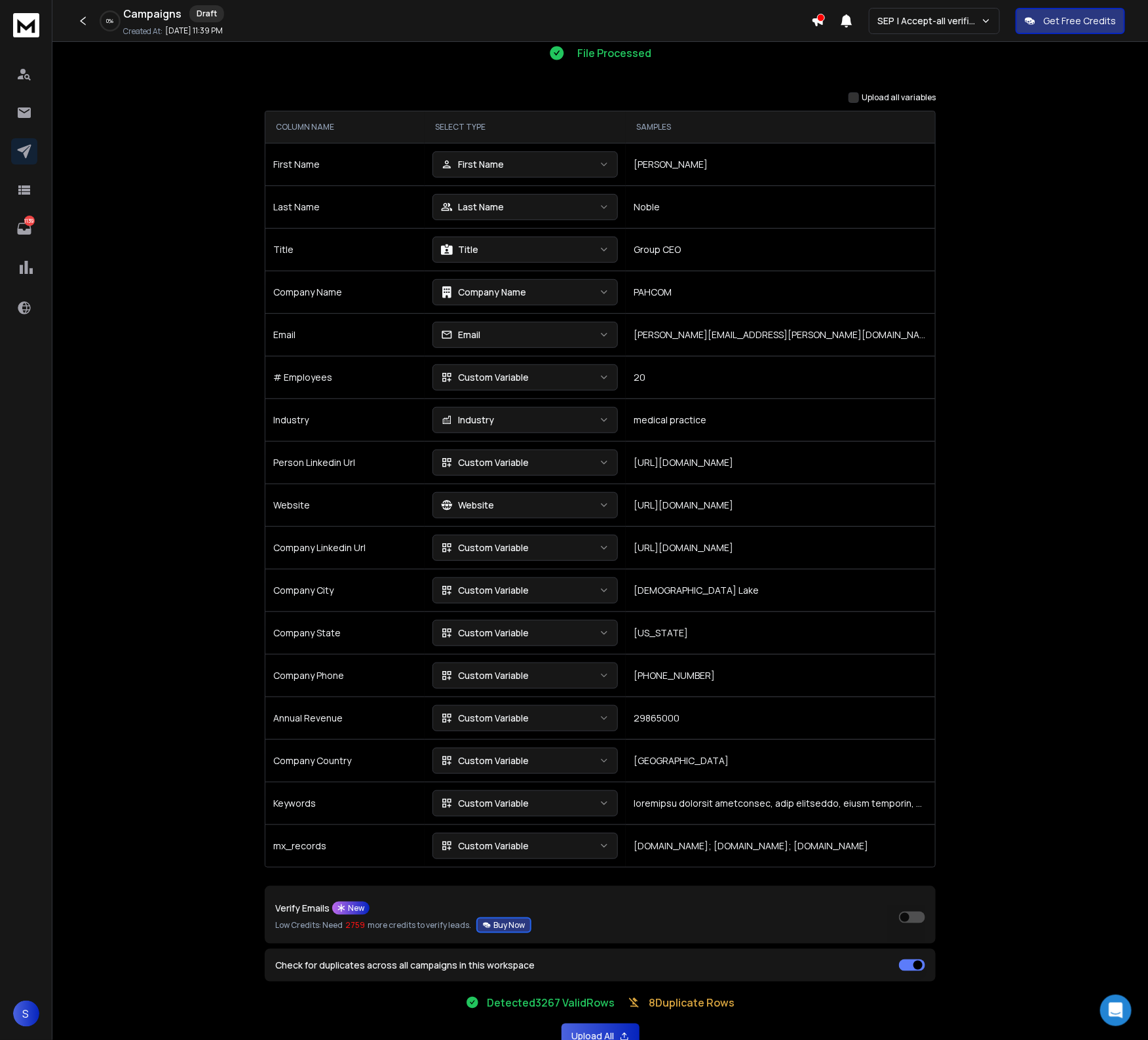
scroll to position [170, 0]
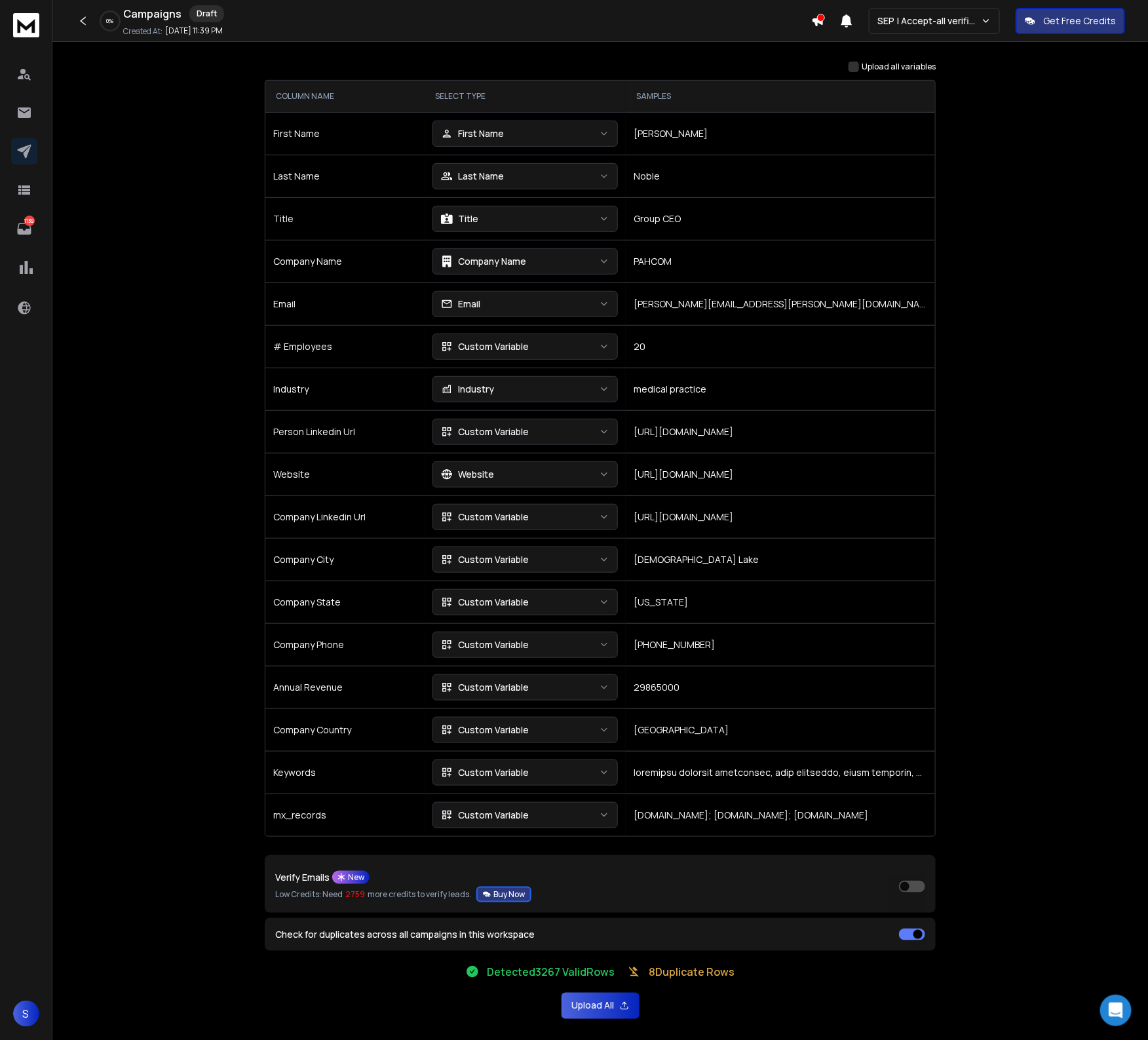
click at [624, 1006] on icon at bounding box center [625, 1006] width 9 height 9
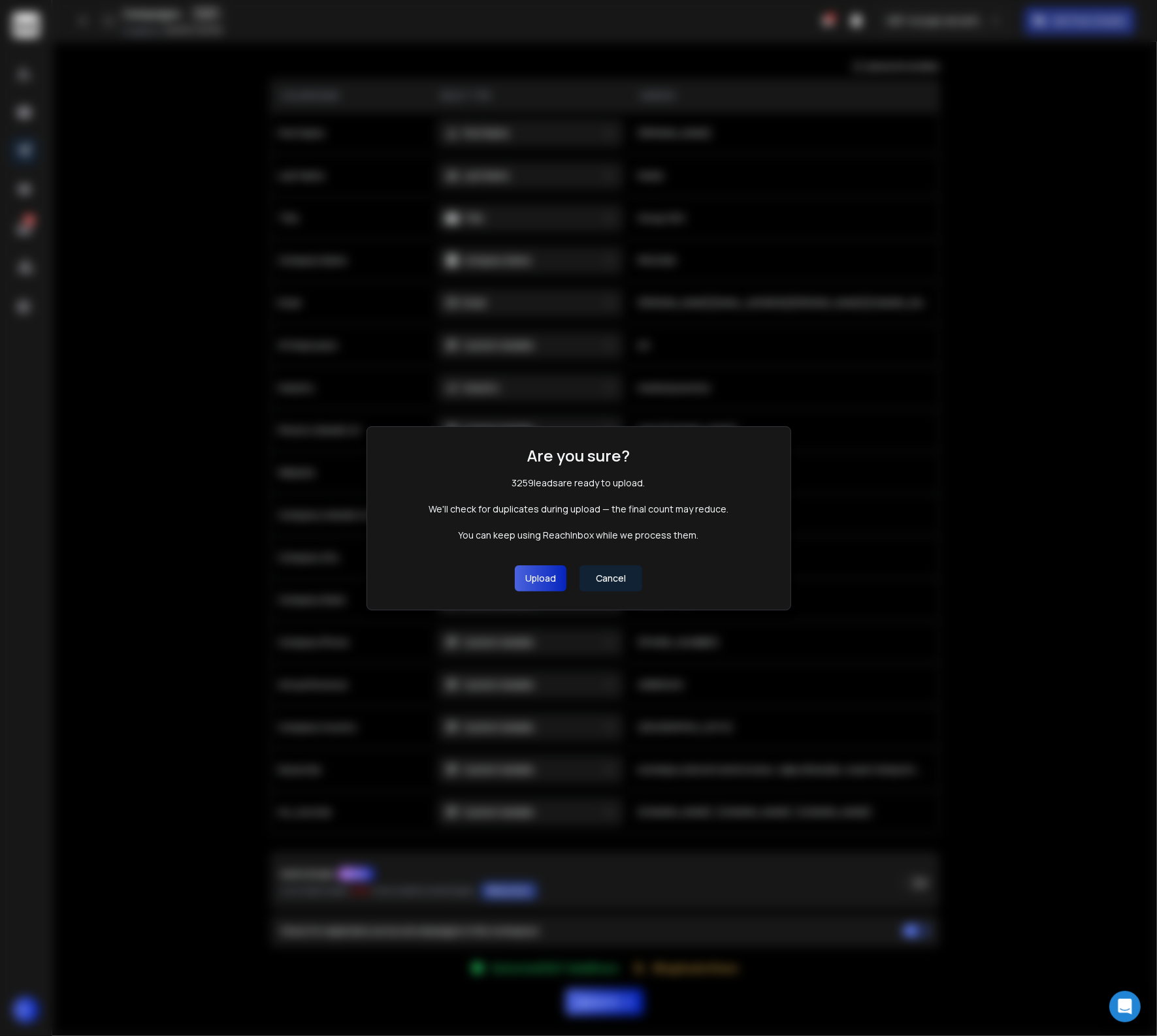
click at [524, 577] on button "Upload" at bounding box center [540, 578] width 51 height 26
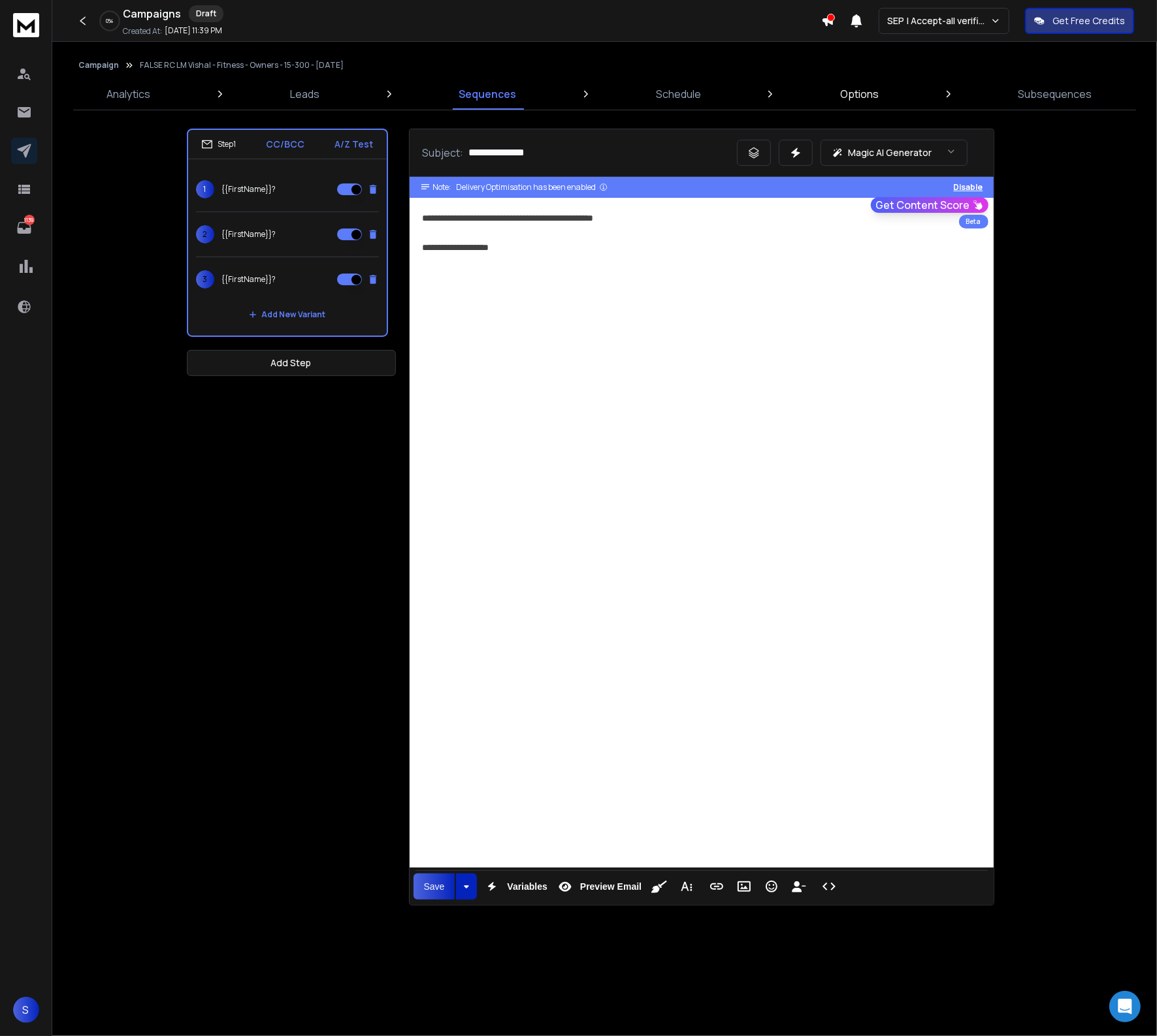
click at [857, 89] on p "Options" at bounding box center [859, 94] width 39 height 16
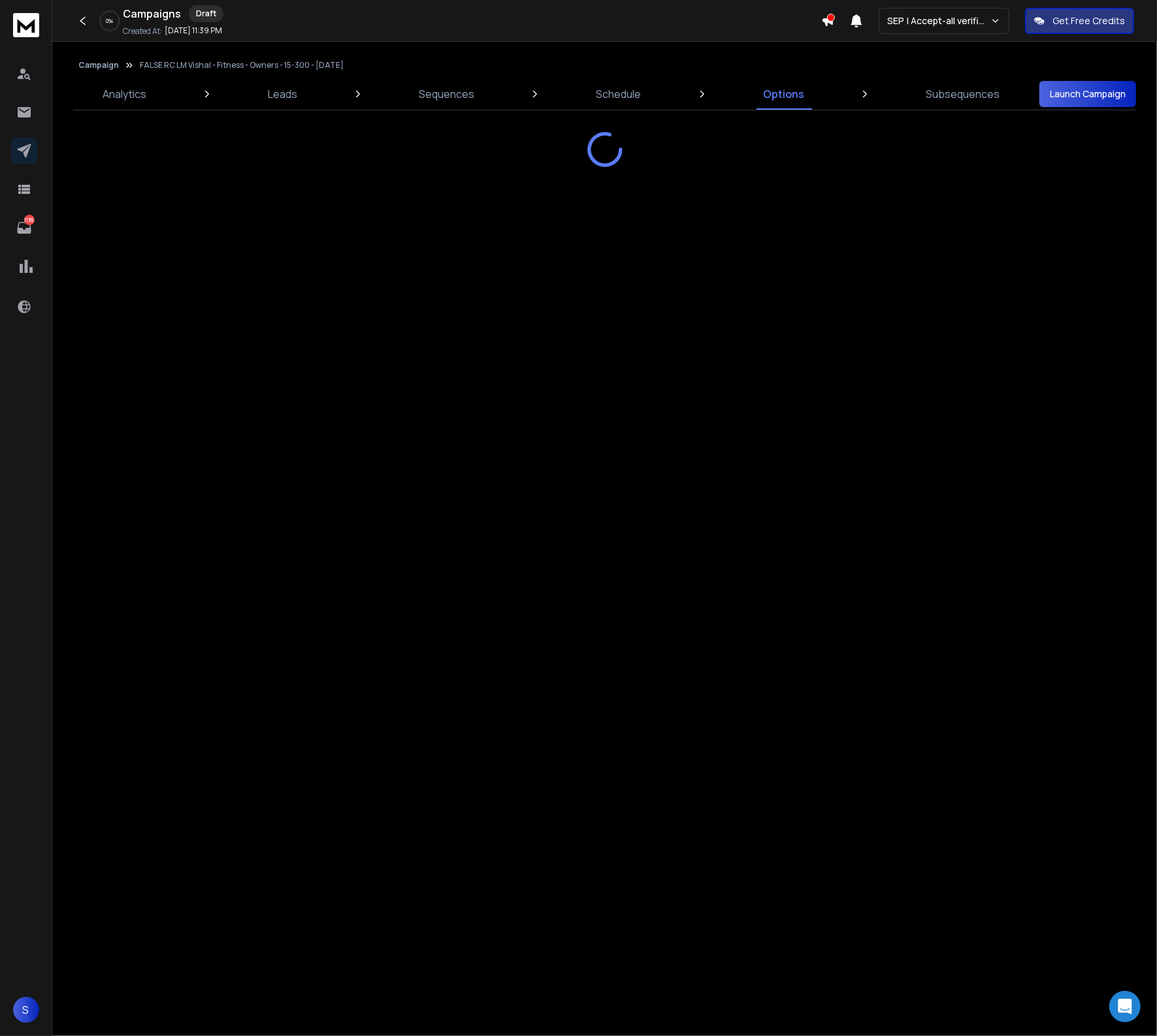
select select "*"
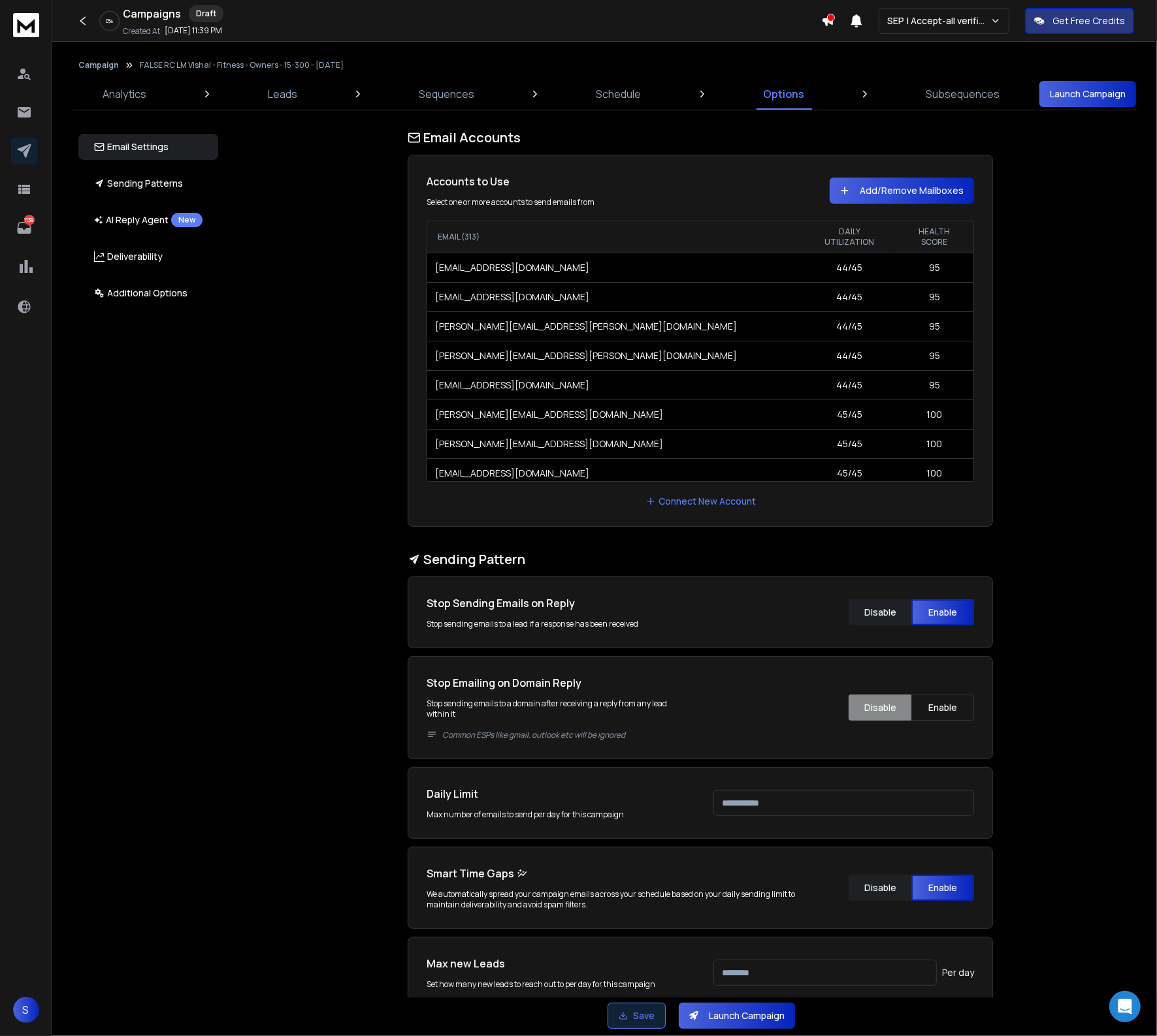
click at [640, 1013] on button "Save" at bounding box center [636, 1015] width 58 height 26
click at [700, 1013] on button "Launch Campaign" at bounding box center [737, 1015] width 117 height 26
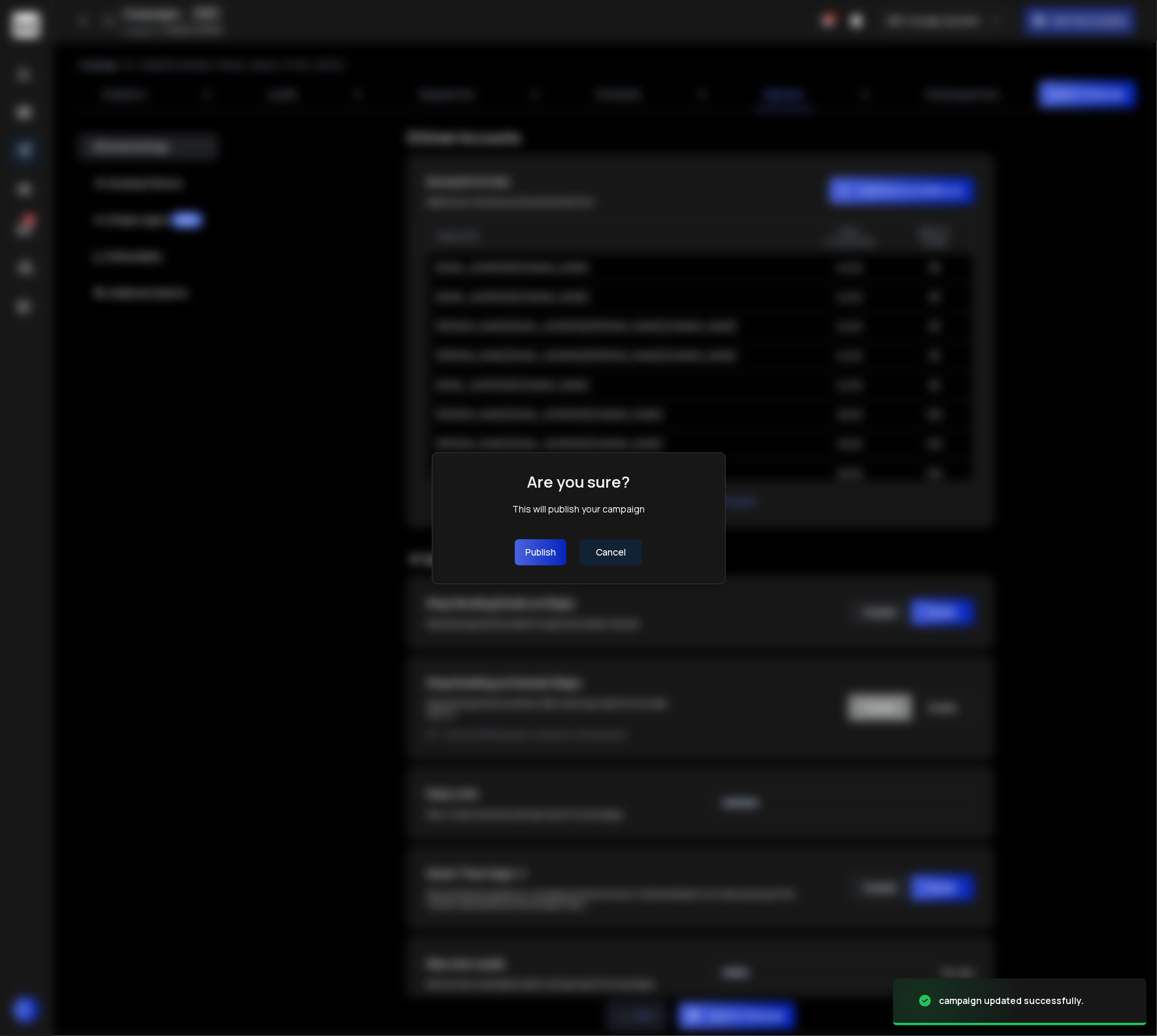
click at [546, 560] on button "Publish" at bounding box center [540, 552] width 51 height 26
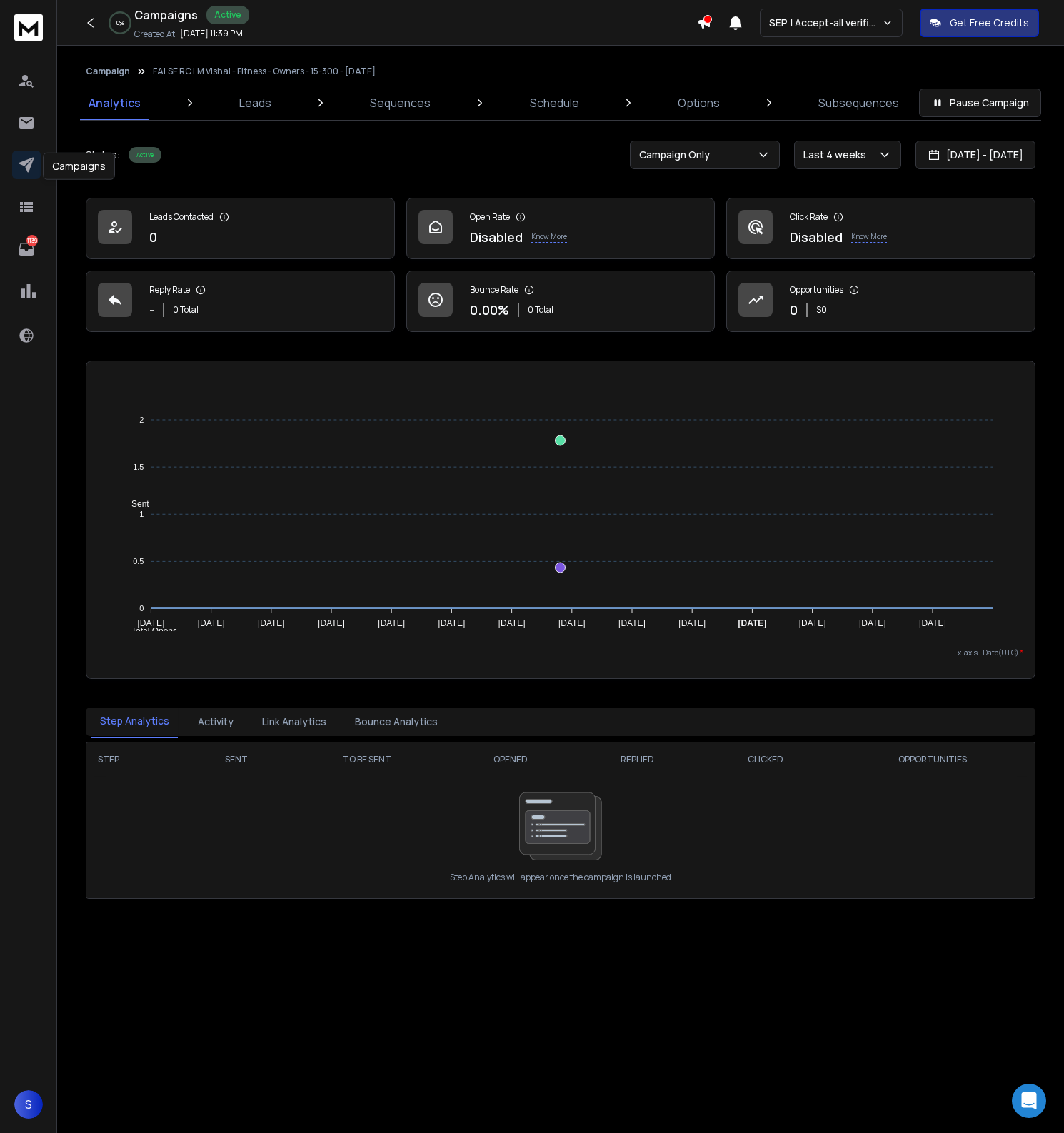
click at [25, 158] on icon at bounding box center [27, 165] width 17 height 17
